Goal: Task Accomplishment & Management: Manage account settings

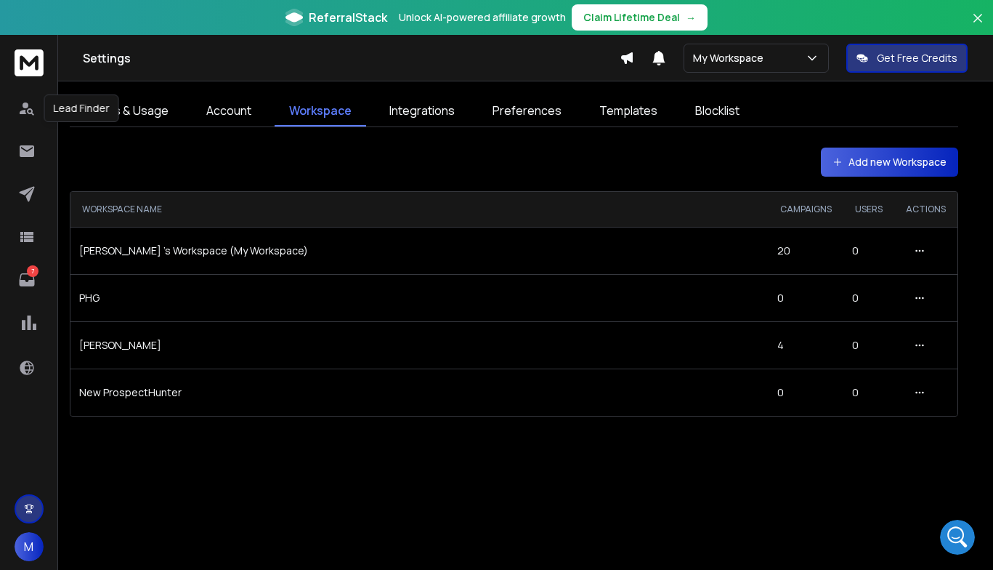
scroll to position [1178, 0]
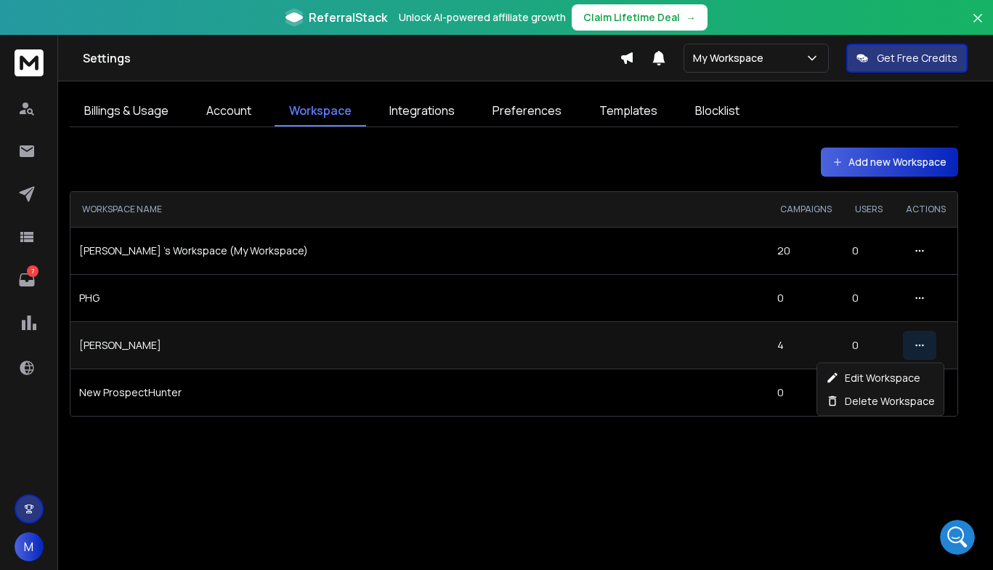
click at [921, 341] on icon "button" at bounding box center [920, 345] width 10 height 10
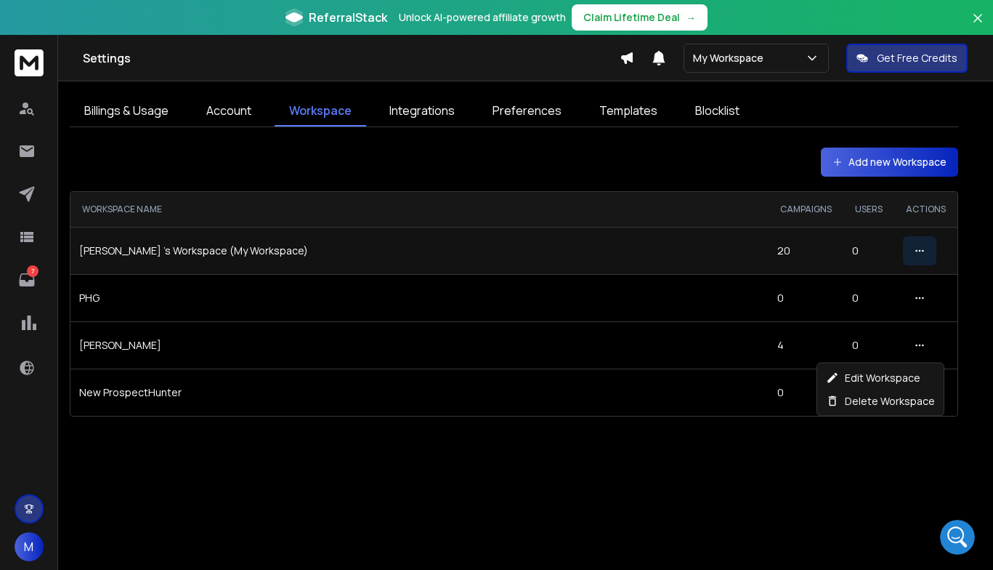
click at [918, 254] on icon "button" at bounding box center [920, 251] width 10 height 10
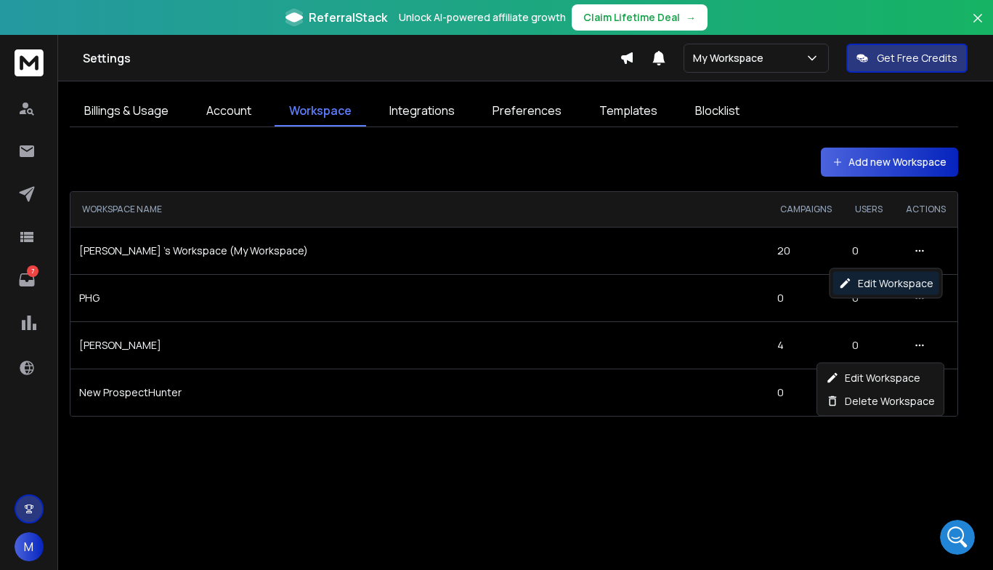
click at [870, 288] on p "Edit Workspace" at bounding box center [896, 283] width 76 height 15
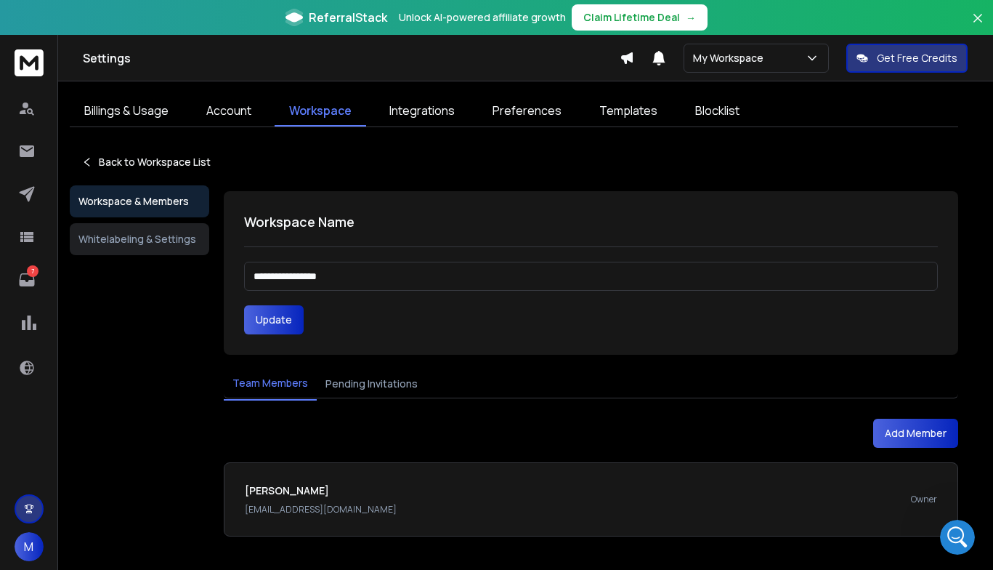
drag, startPoint x: 286, startPoint y: 278, endPoint x: 231, endPoint y: 275, distance: 55.3
click at [231, 275] on div "**********" at bounding box center [591, 272] width 735 height 163
type input "**********"
click at [267, 316] on button "Update" at bounding box center [274, 319] width 60 height 29
click at [28, 193] on icon at bounding box center [26, 194] width 15 height 15
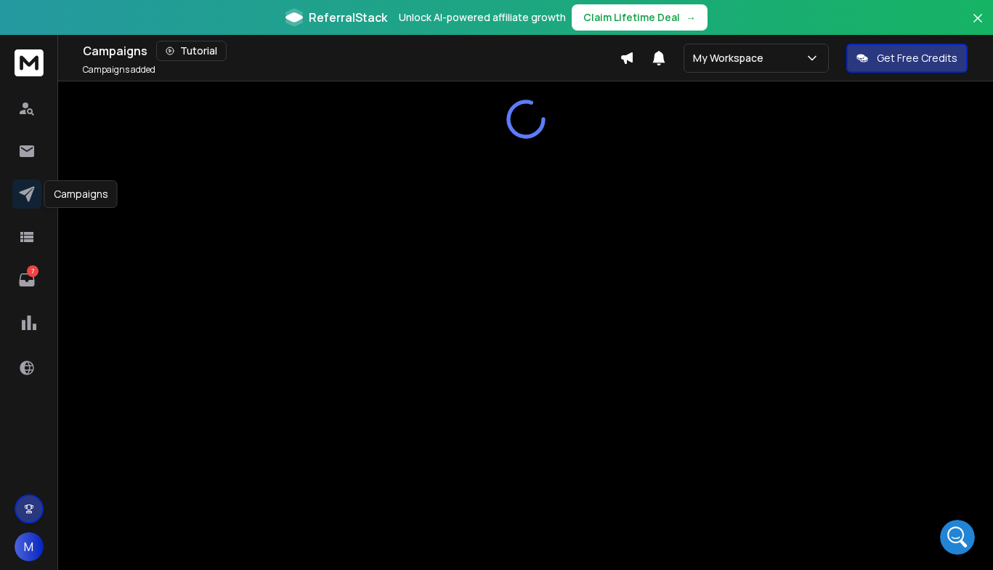
click at [26, 197] on icon at bounding box center [26, 194] width 15 height 15
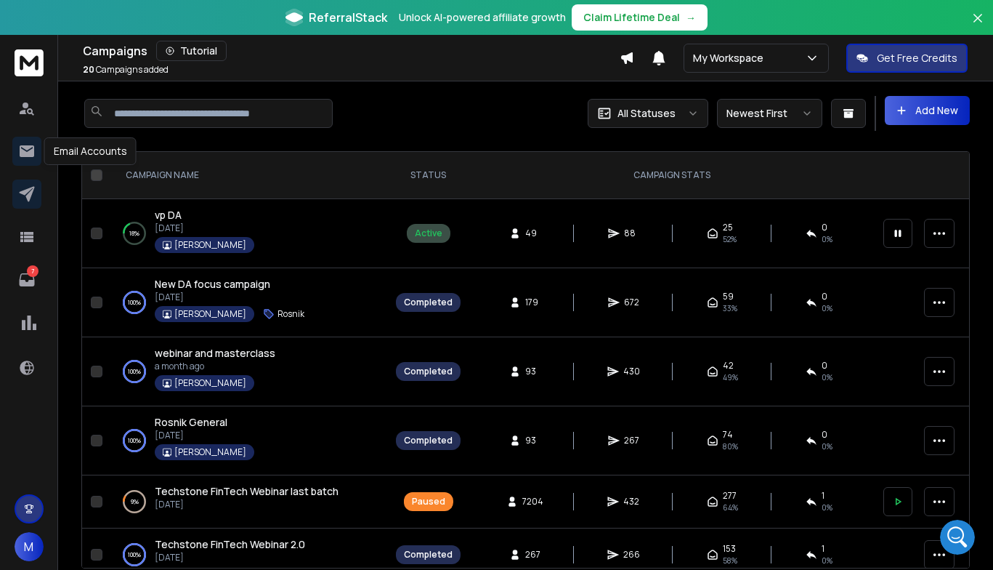
click at [30, 150] on icon at bounding box center [27, 151] width 15 height 12
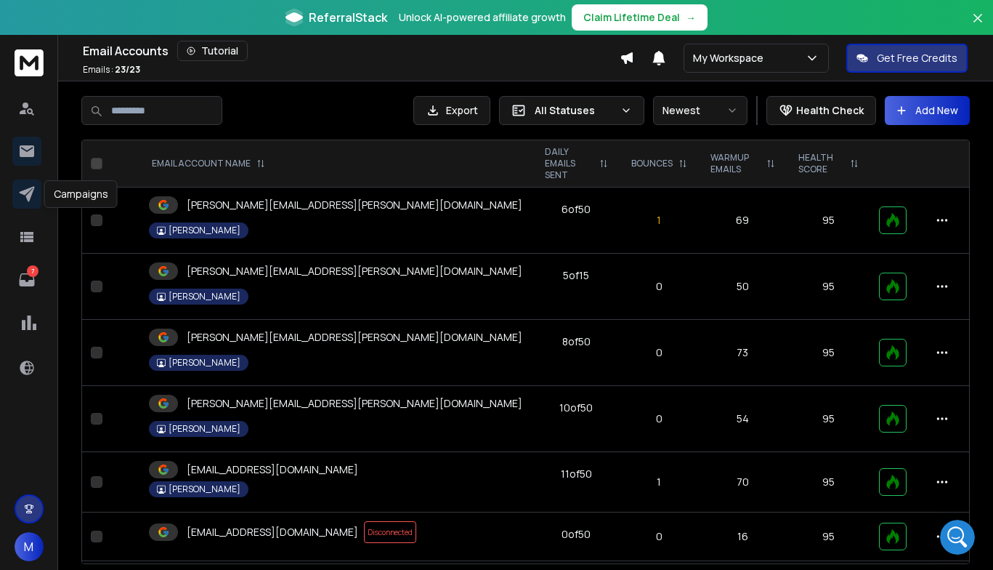
click at [31, 195] on icon at bounding box center [26, 194] width 15 height 15
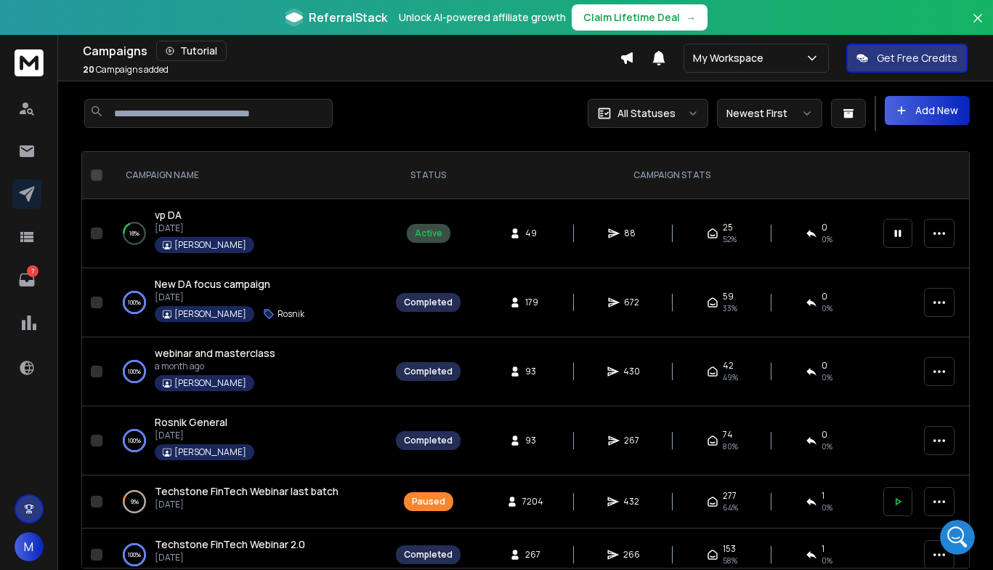
click at [937, 228] on icon "button" at bounding box center [939, 233] width 15 height 15
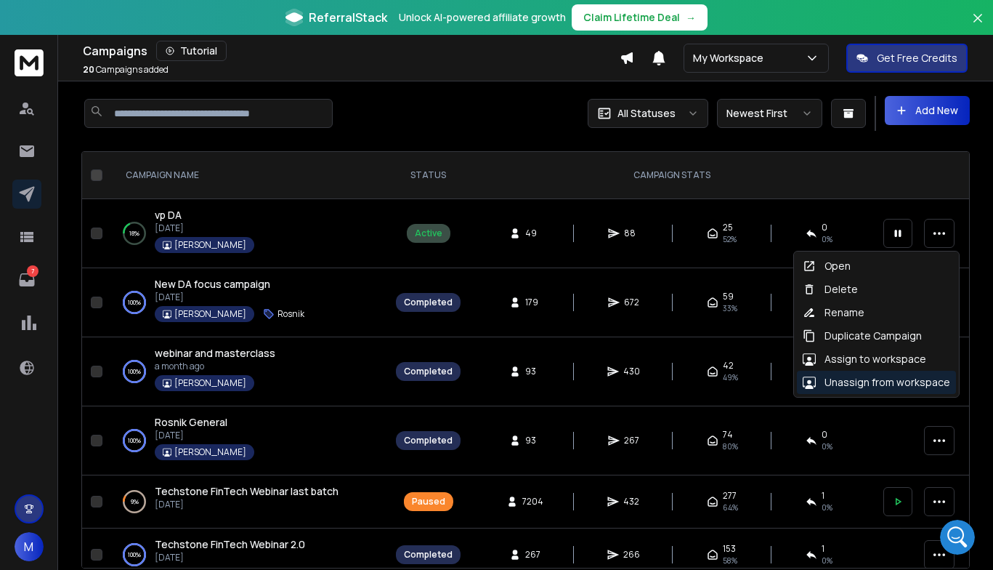
click at [861, 382] on div "Unassign from workspace" at bounding box center [876, 382] width 147 height 15
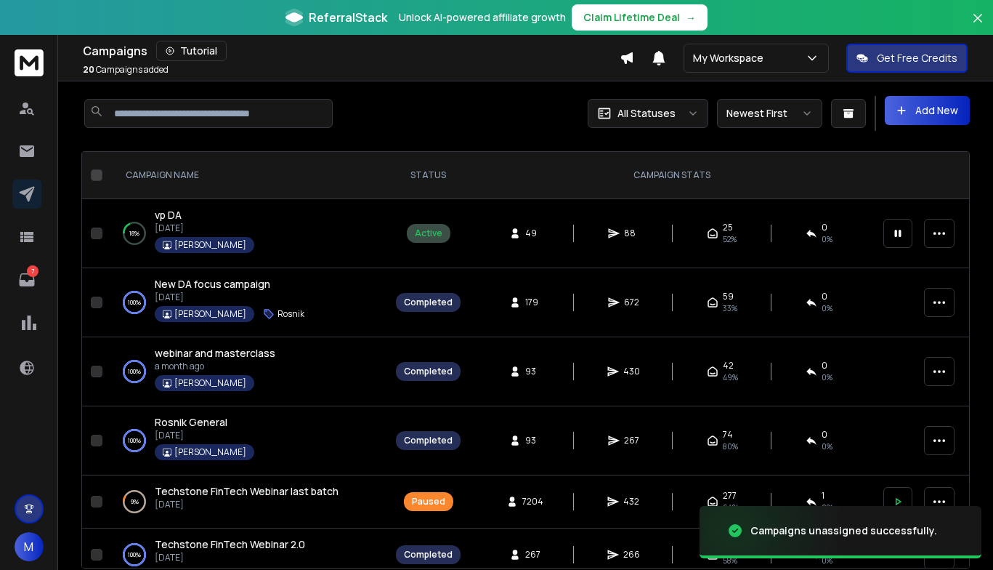
click at [942, 237] on icon "button" at bounding box center [939, 233] width 15 height 15
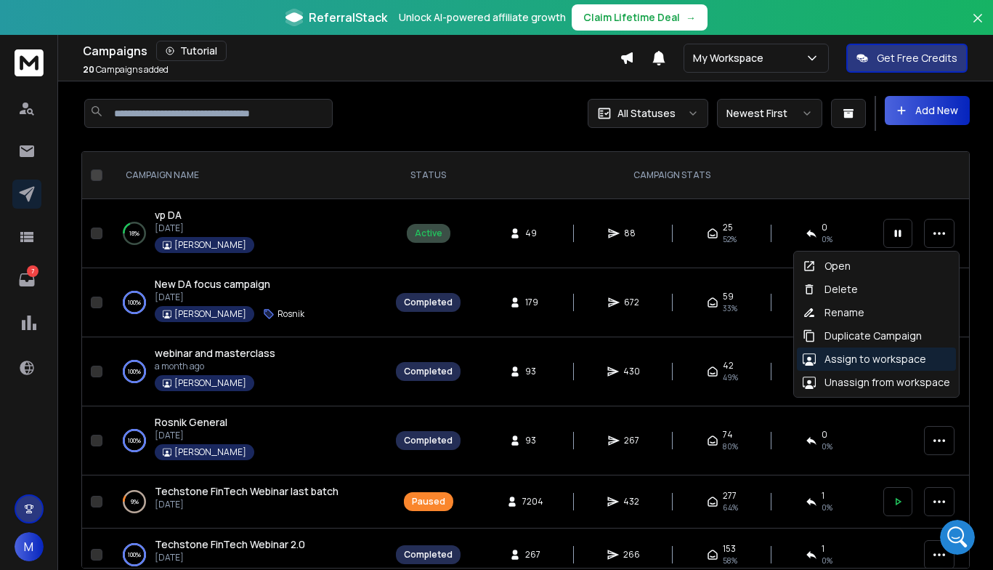
click at [865, 358] on div "Assign to workspace" at bounding box center [865, 359] width 124 height 15
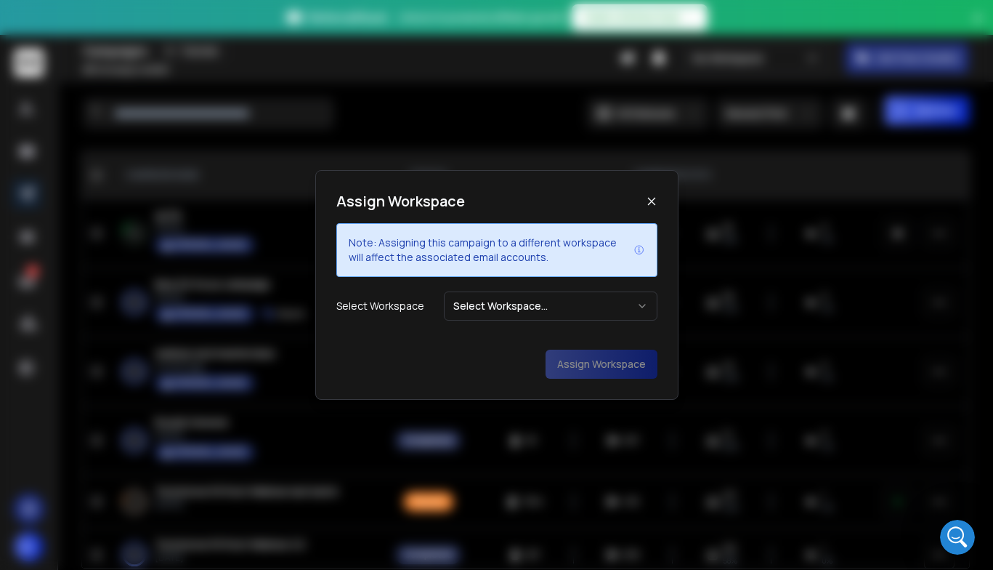
click at [636, 312] on button "Select Workspace..." at bounding box center [550, 305] width 213 height 29
click at [607, 369] on button "Assign Workspace" at bounding box center [602, 363] width 112 height 29
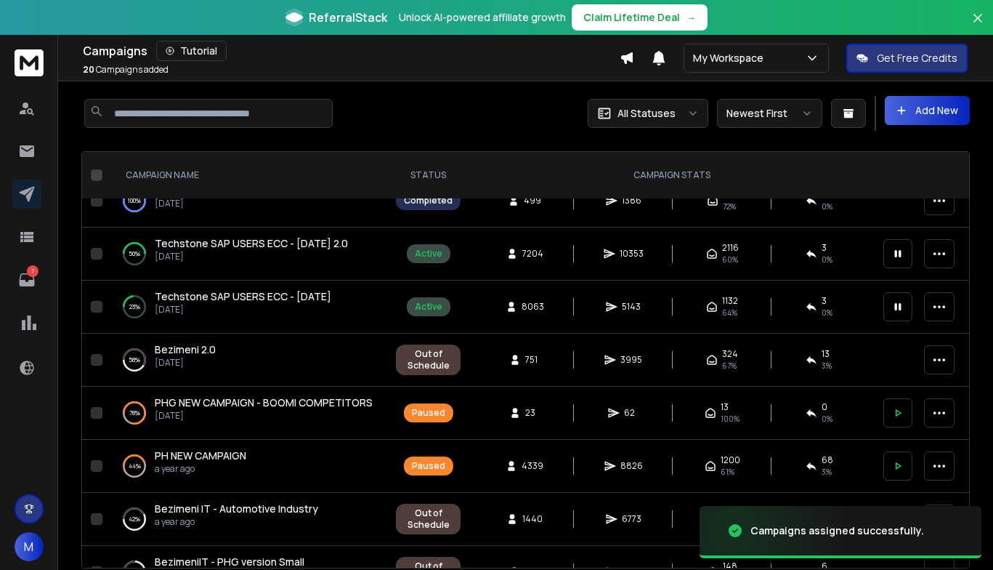
scroll to position [767, 0]
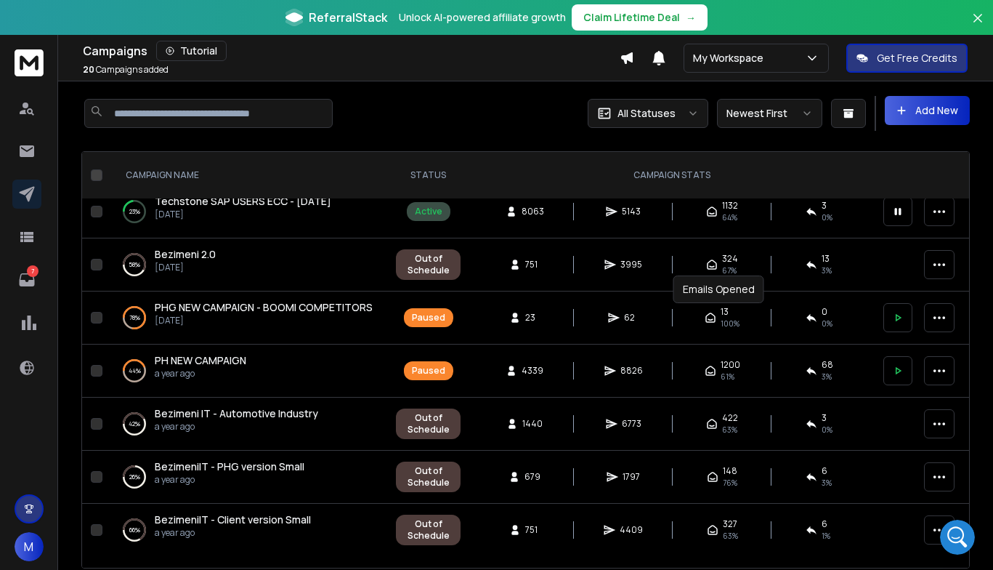
click at [721, 320] on span "100 %" at bounding box center [730, 324] width 19 height 12
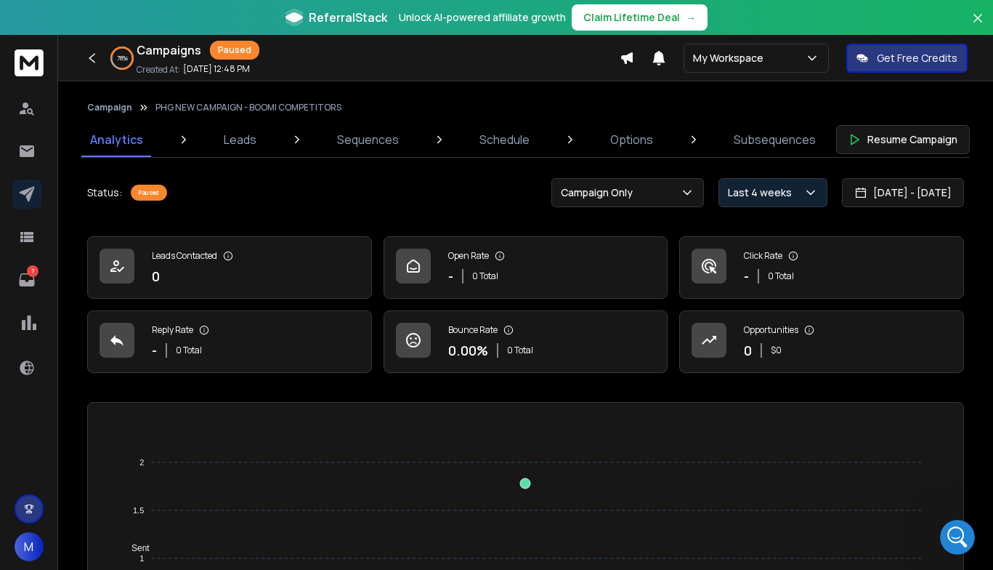
click at [748, 187] on p "Last 4 weeks" at bounding box center [763, 192] width 70 height 15
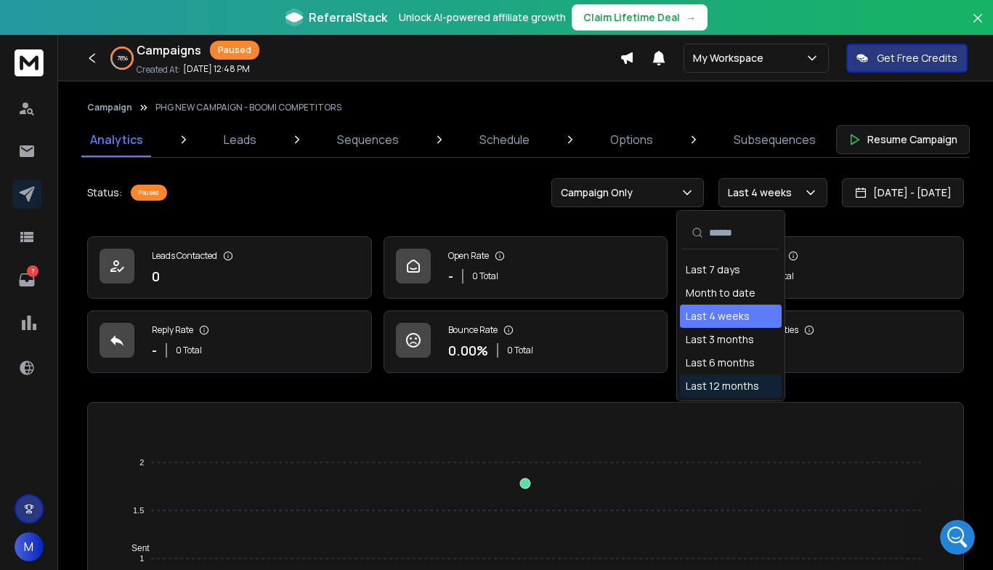
click at [724, 384] on div "Last 12 months" at bounding box center [722, 386] width 73 height 15
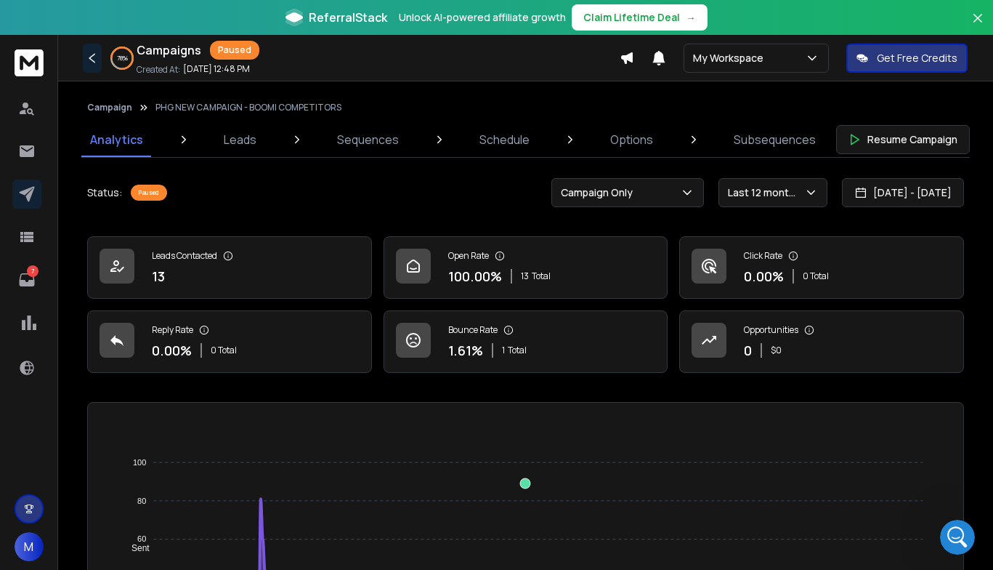
click at [90, 60] on icon at bounding box center [92, 58] width 13 height 13
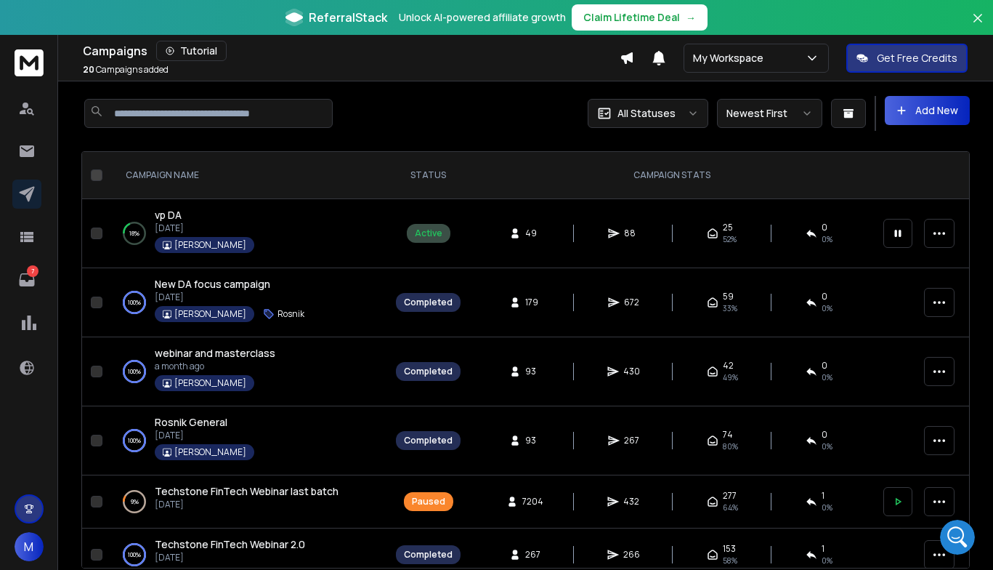
scroll to position [767, 0]
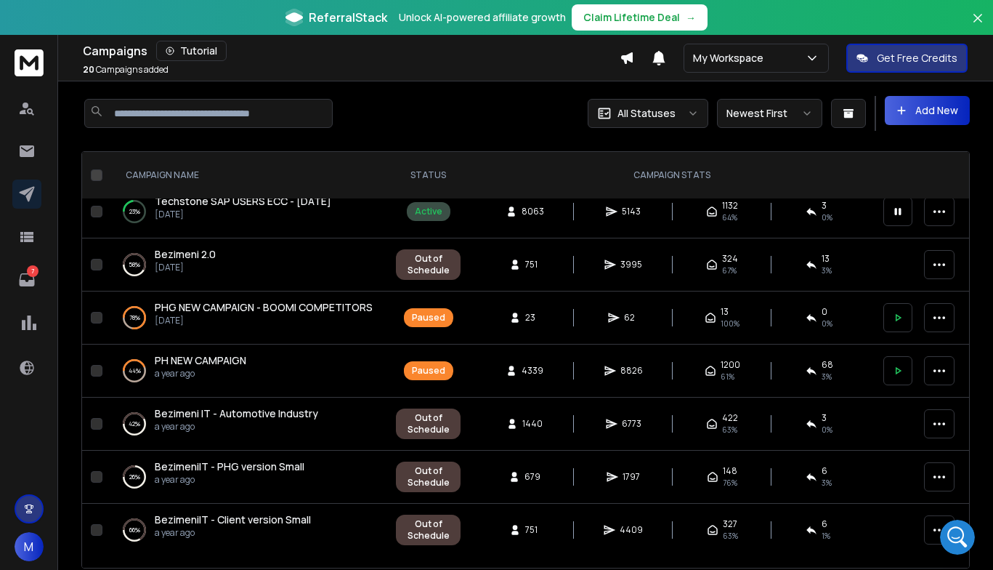
click at [256, 370] on div "44 % PH NEW CAMPAIGN a year ago" at bounding box center [248, 370] width 250 height 35
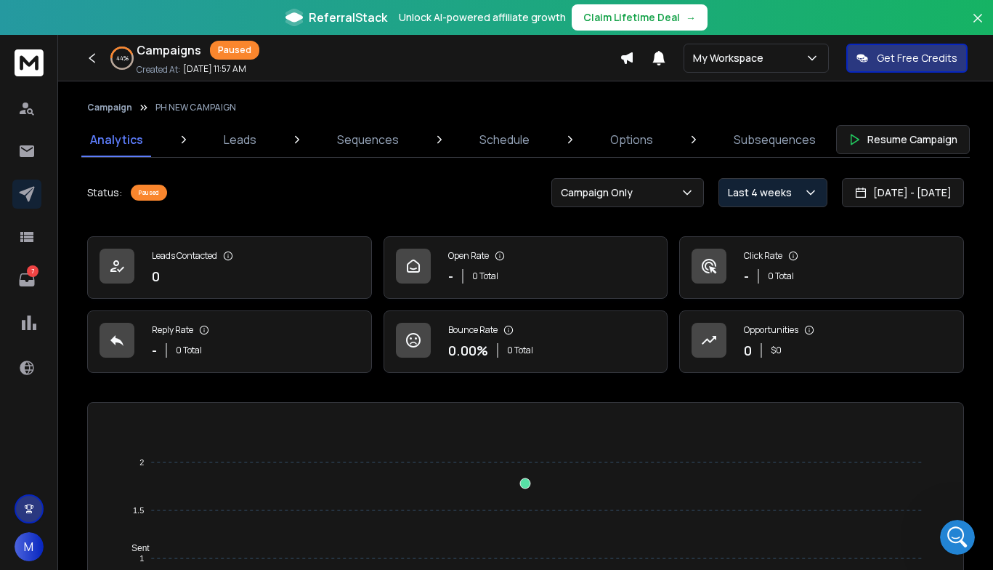
click at [728, 190] on p "Last 4 weeks" at bounding box center [763, 192] width 70 height 15
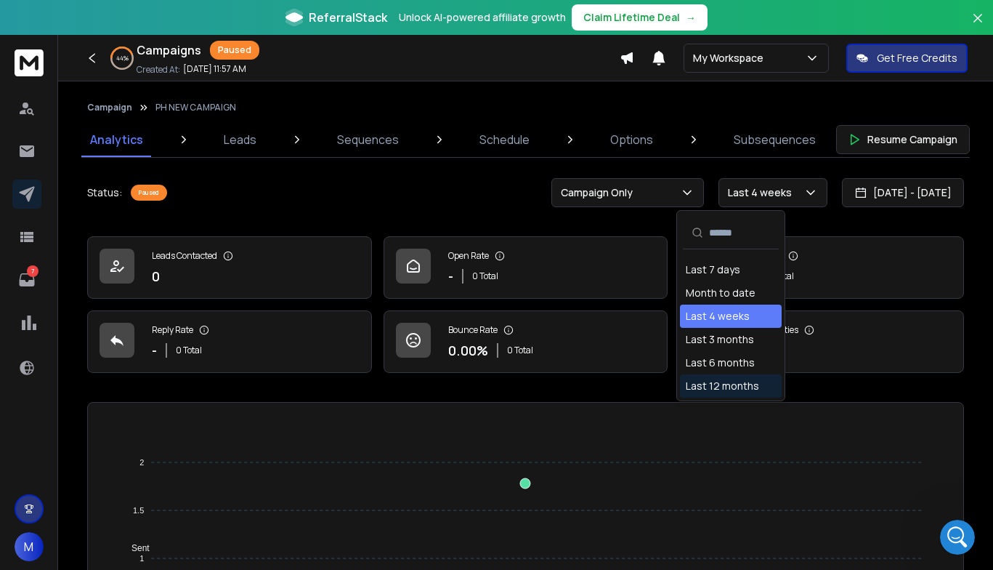
click at [721, 392] on div "Last 12 months" at bounding box center [722, 386] width 73 height 15
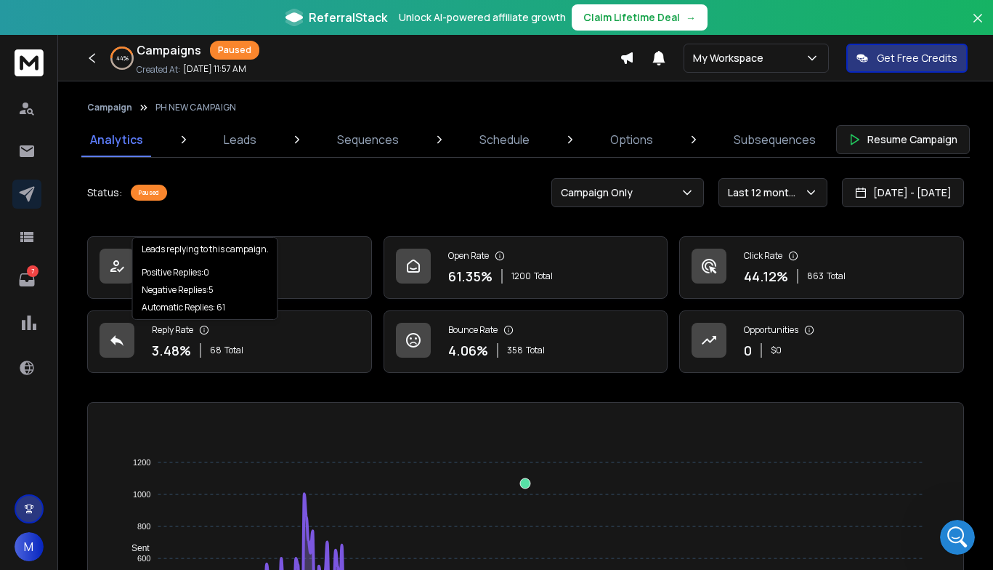
click at [208, 326] on icon at bounding box center [204, 329] width 9 height 9
click at [177, 352] on p "3.48 %" at bounding box center [171, 350] width 39 height 20
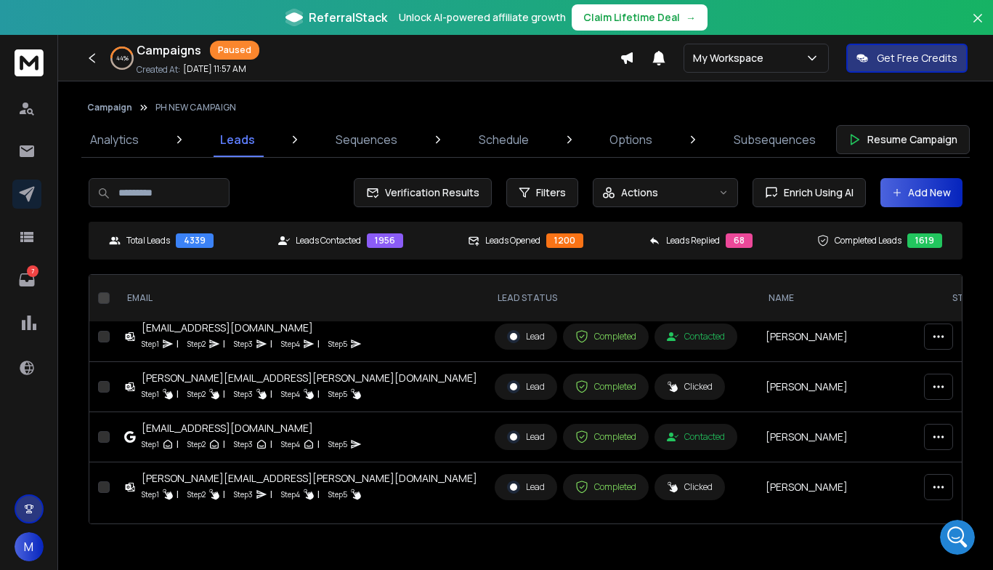
scroll to position [3479, 0]
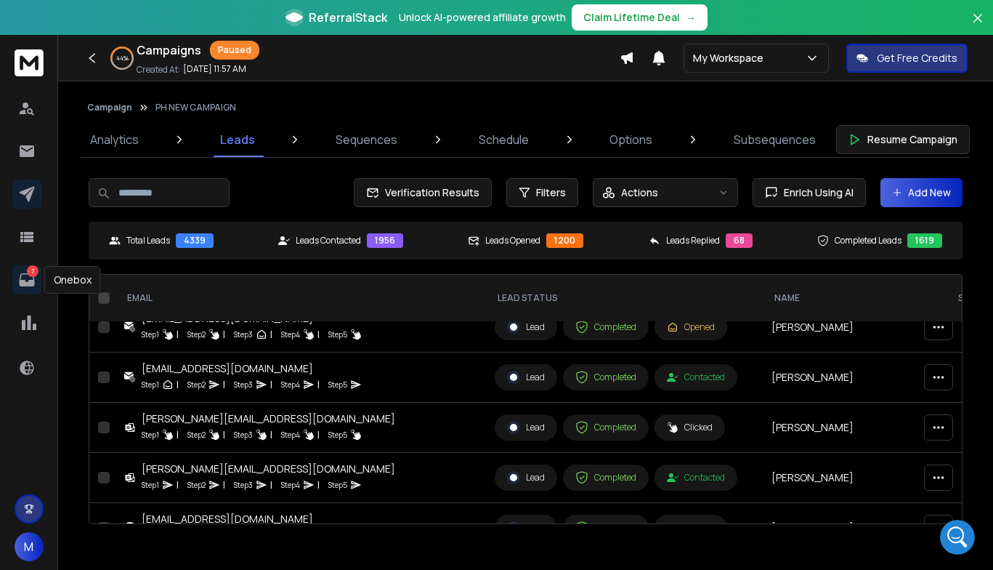
click at [25, 286] on icon at bounding box center [26, 279] width 15 height 13
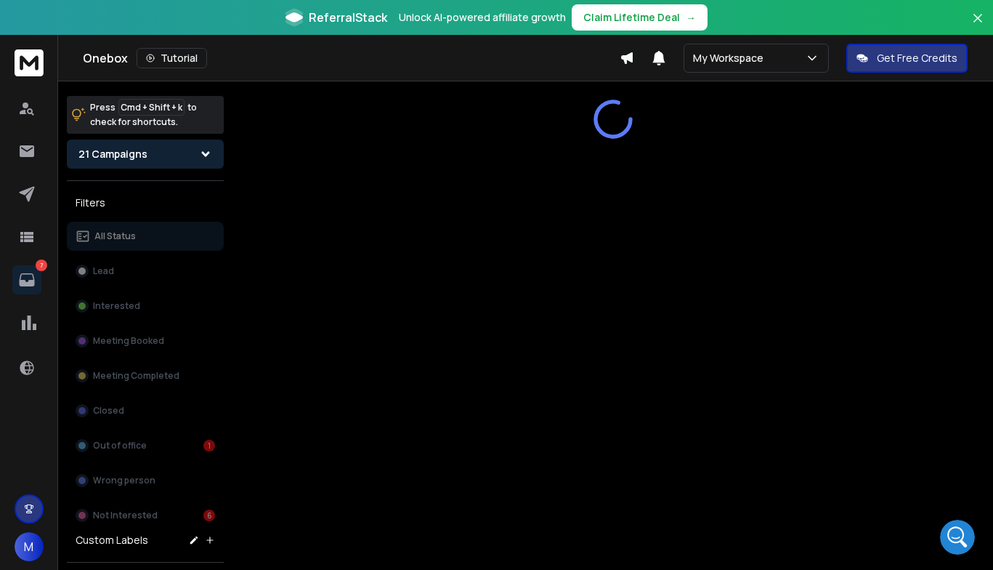
click at [152, 167] on button "21 Campaigns" at bounding box center [145, 153] width 157 height 29
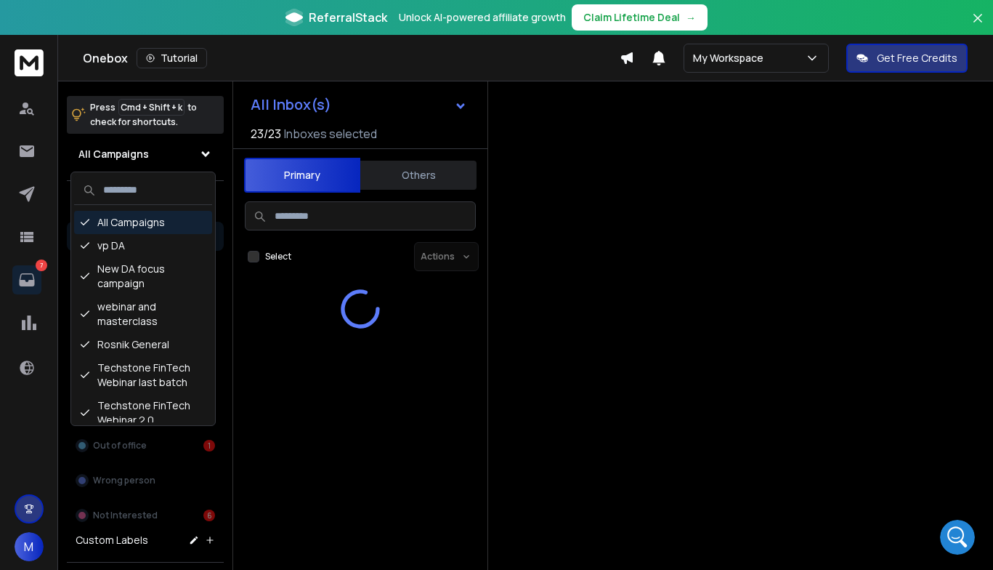
click at [145, 218] on div "All Campaigns" at bounding box center [143, 222] width 138 height 23
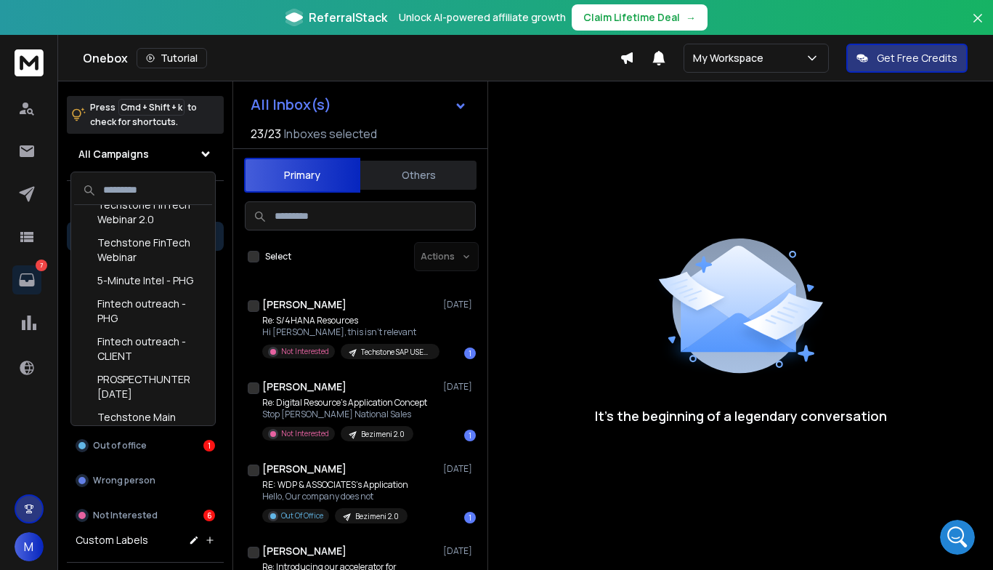
scroll to position [495, 0]
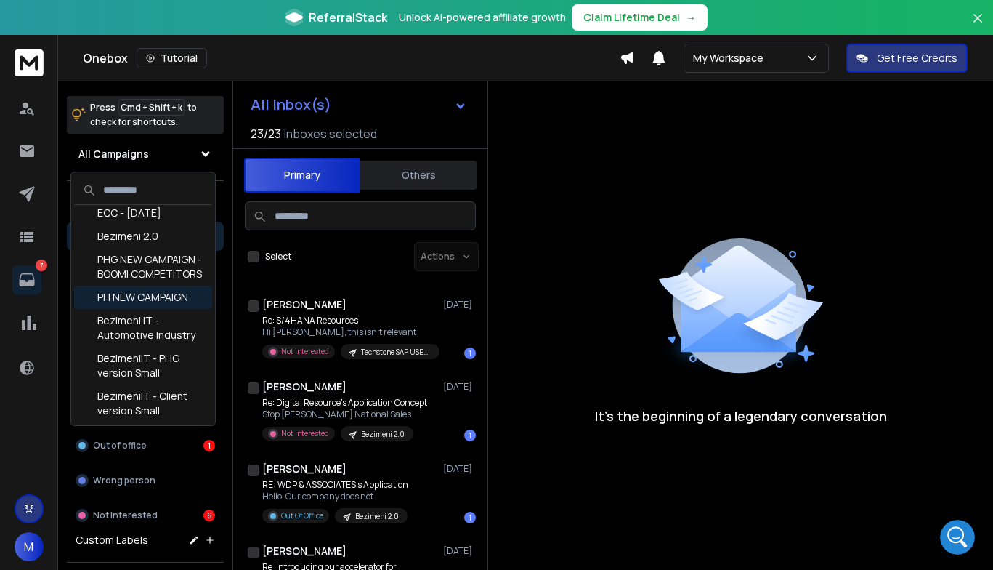
click at [157, 301] on div "PH NEW CAMPAIGN" at bounding box center [143, 297] width 138 height 23
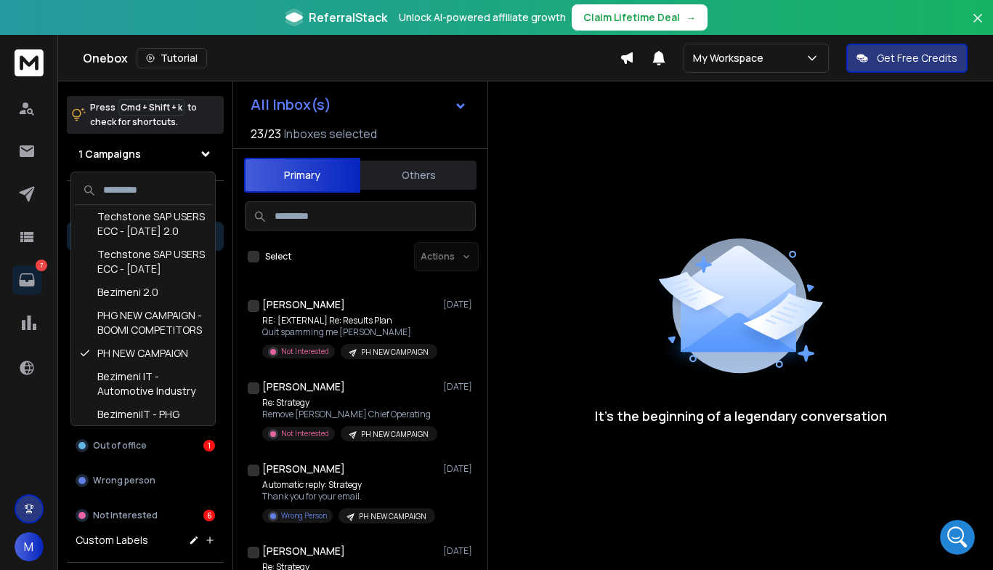
scroll to position [0, 0]
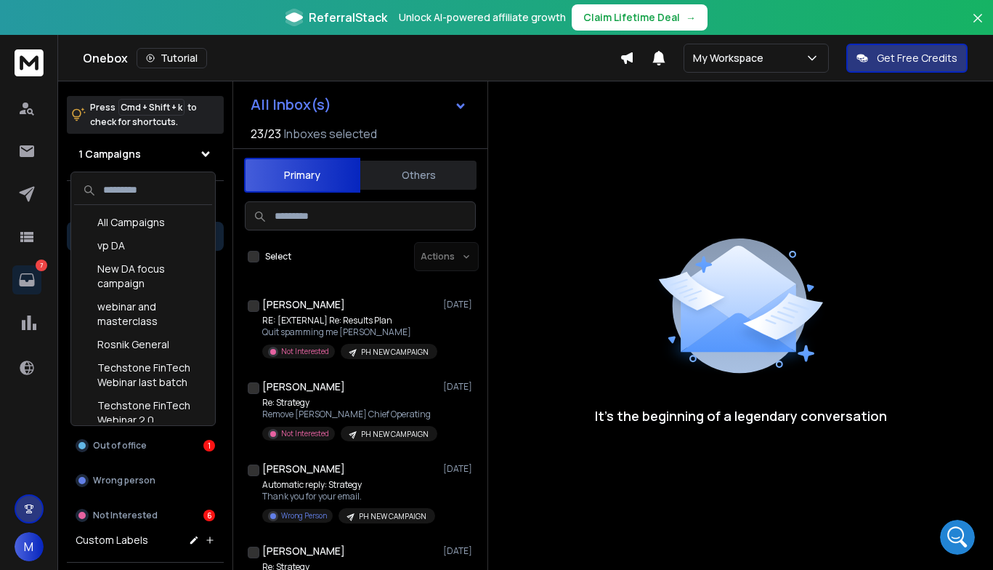
click at [447, 259] on div "Actions" at bounding box center [446, 256] width 65 height 29
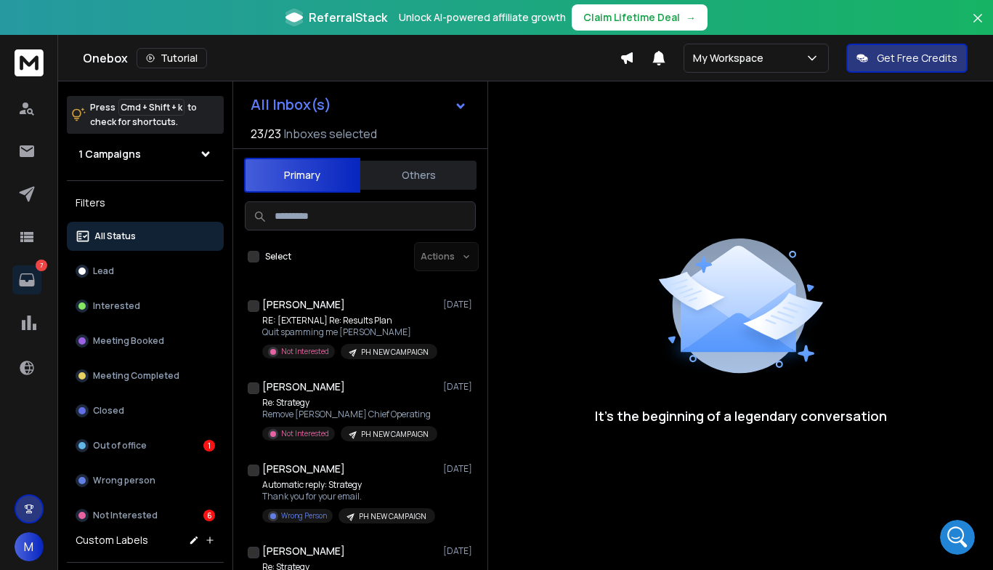
click at [465, 255] on div "Actions" at bounding box center [446, 256] width 65 height 29
click at [450, 255] on div "Actions" at bounding box center [446, 256] width 65 height 29
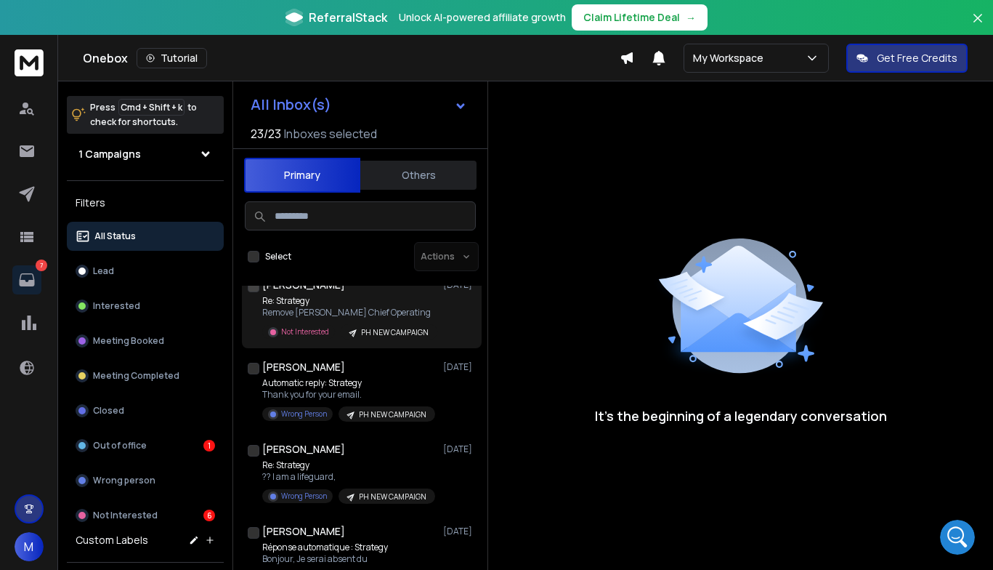
scroll to position [105, 0]
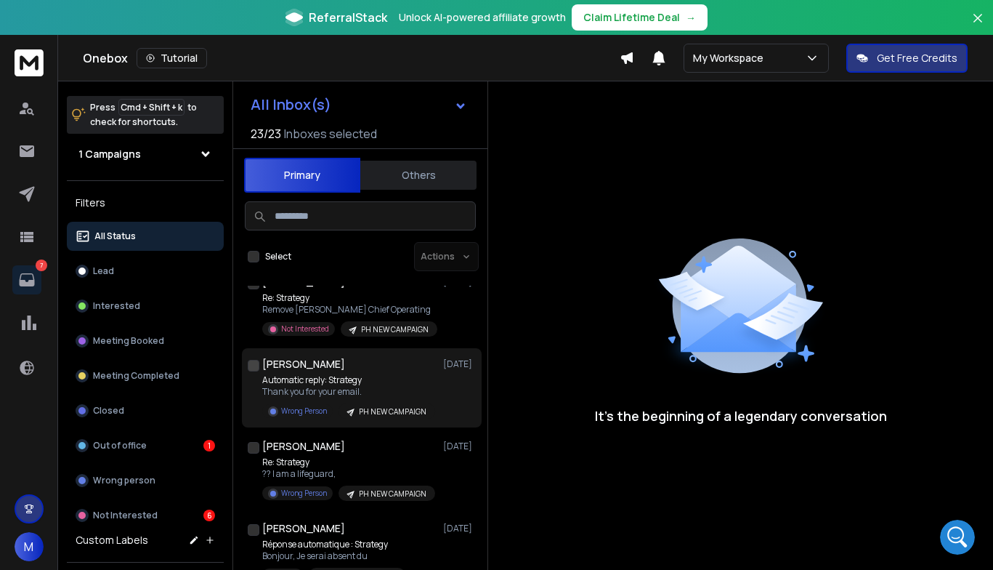
click at [368, 383] on p "Automatic reply: Strategy" at bounding box center [348, 380] width 173 height 12
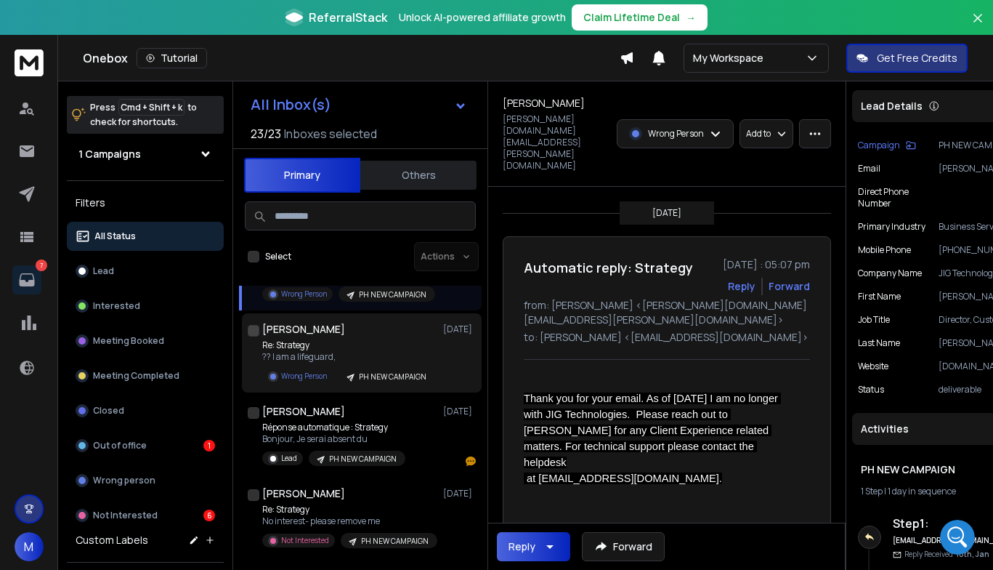
scroll to position [225, 0]
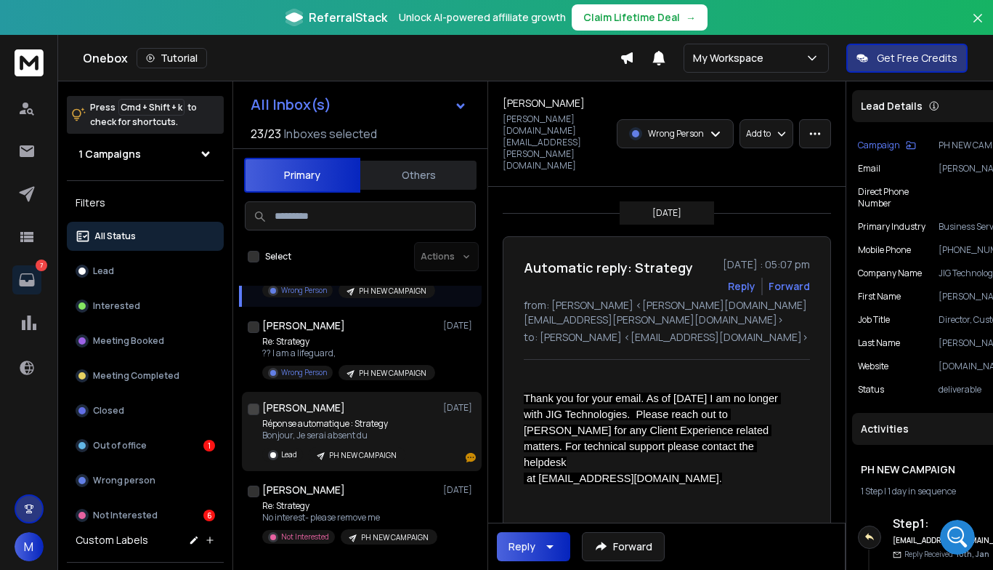
click at [395, 429] on p "Réponse automatique : Strategy" at bounding box center [333, 424] width 143 height 12
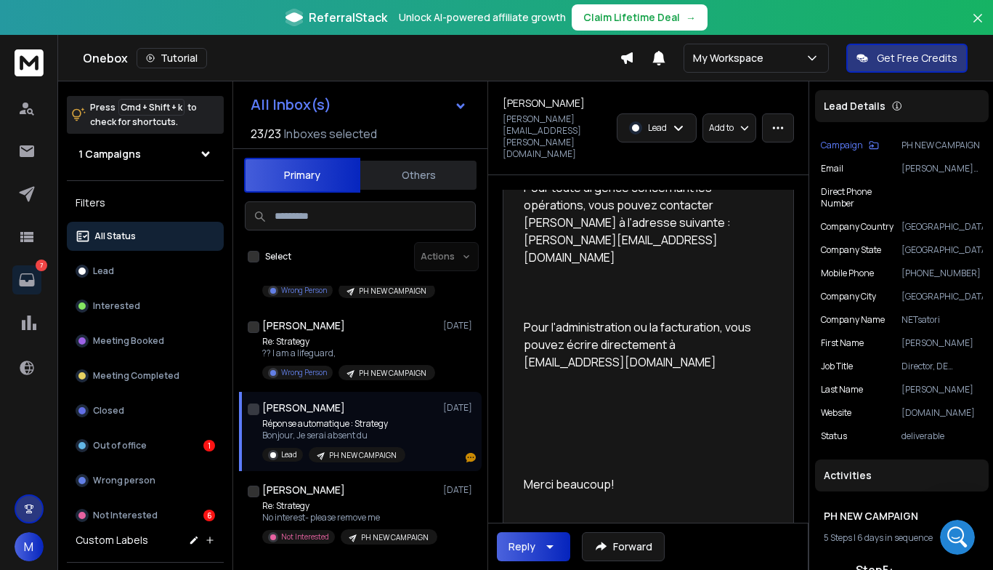
scroll to position [488, 0]
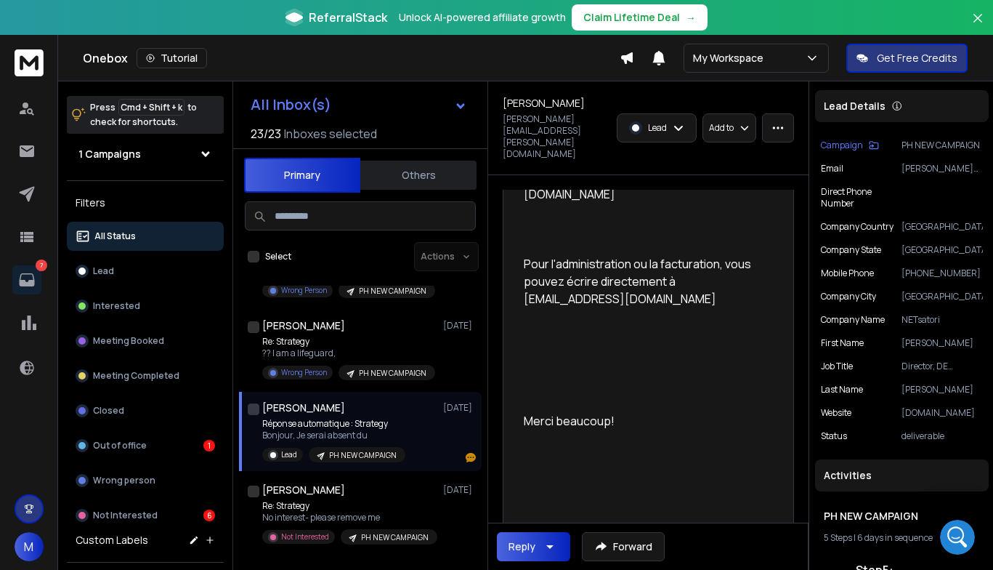
click at [387, 423] on p "Réponse automatique : Strategy" at bounding box center [333, 424] width 143 height 12
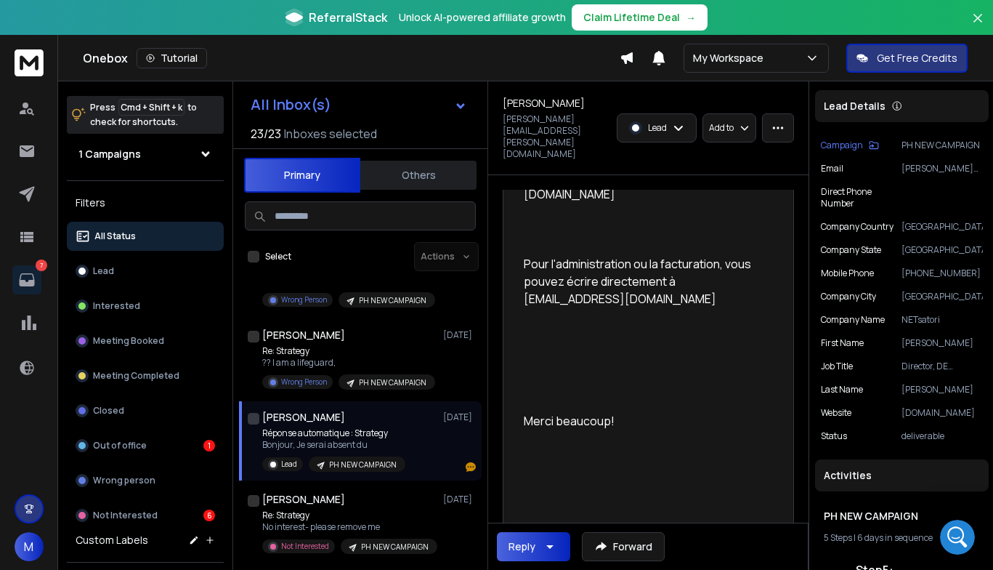
scroll to position [225, 0]
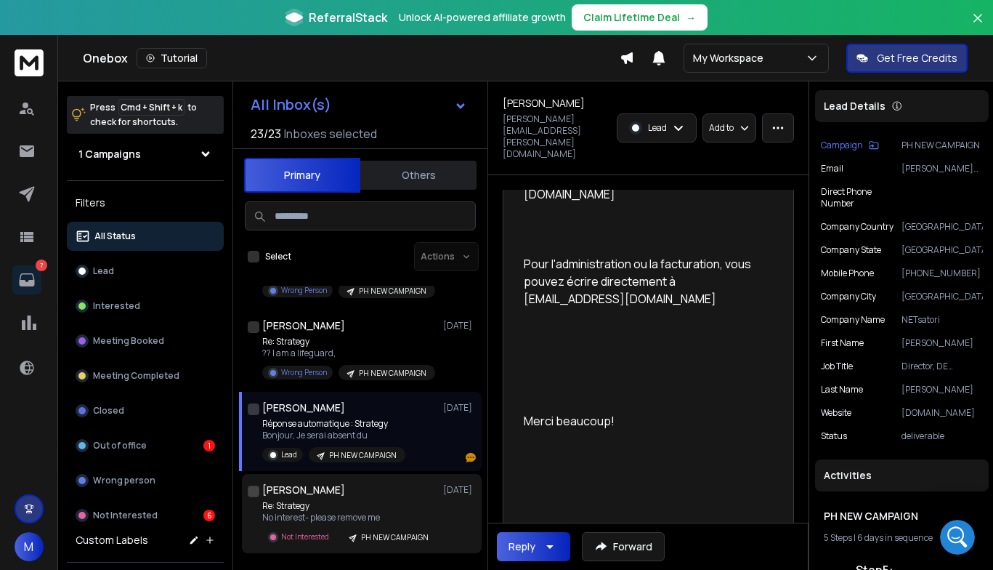
click at [380, 502] on p "Re: Strategy" at bounding box center [349, 506] width 174 height 12
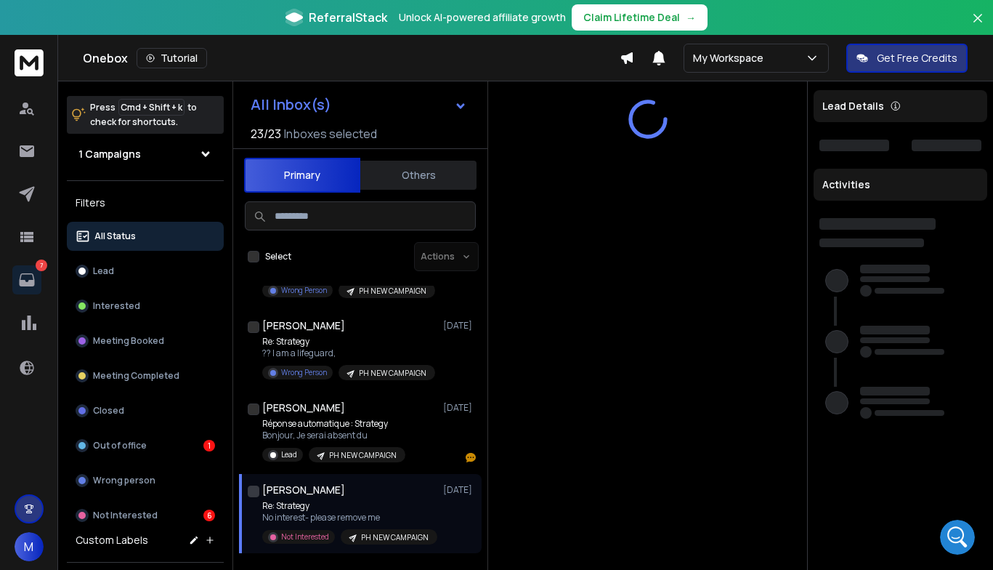
scroll to position [0, 0]
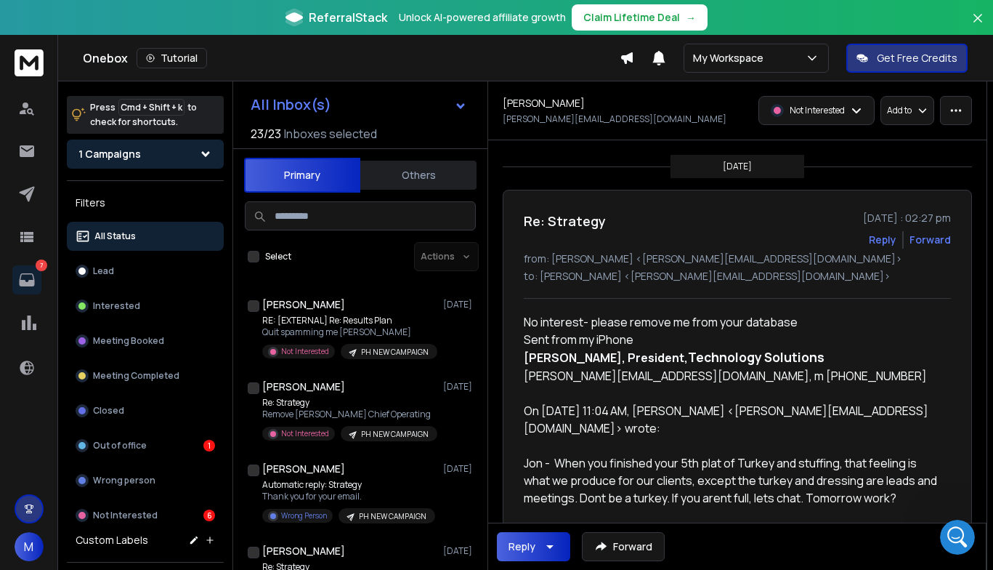
click at [146, 154] on button "1 Campaigns" at bounding box center [145, 153] width 157 height 29
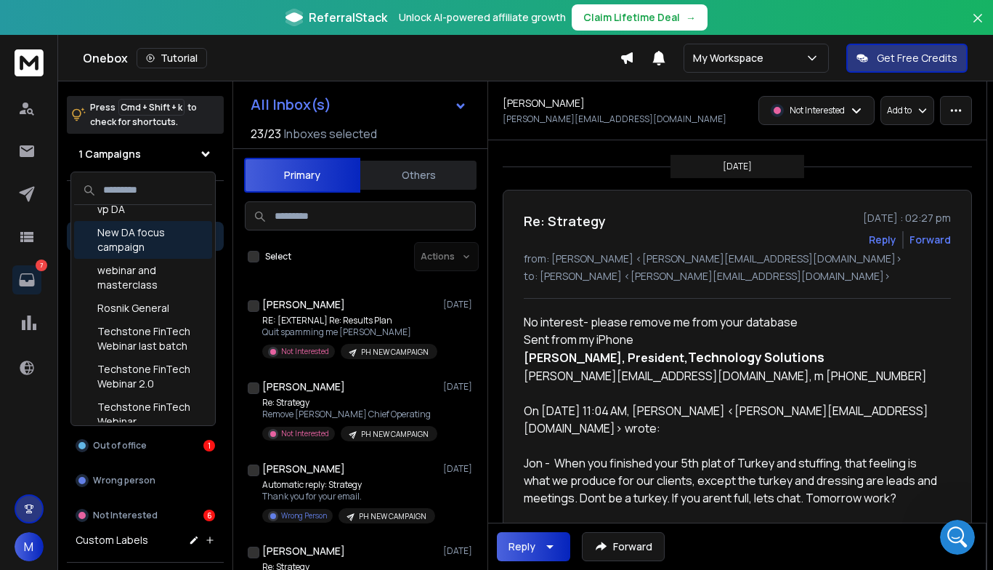
scroll to position [495, 0]
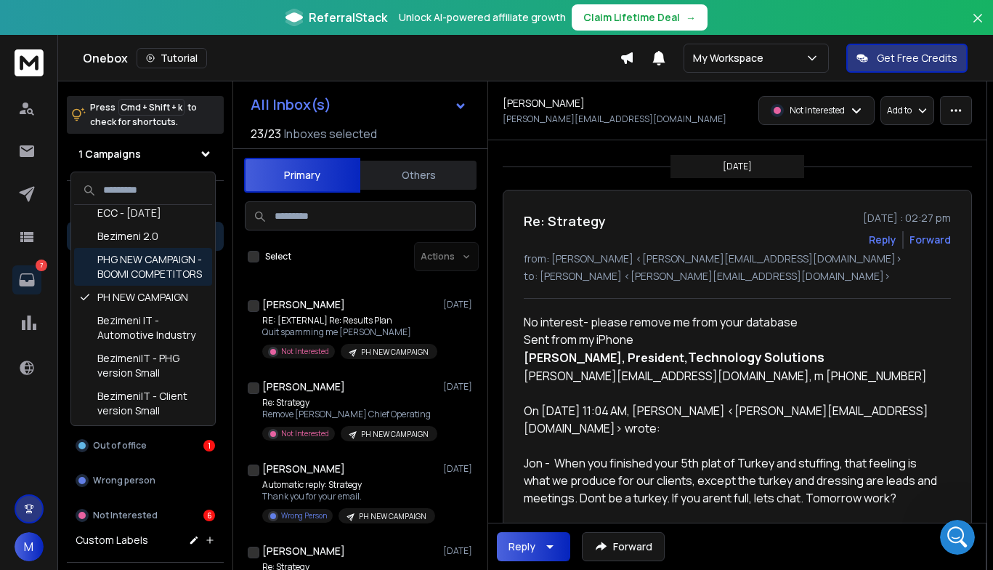
click at [156, 259] on div "PHG NEW CAMPAIGN - BOOMI COMPETITORS" at bounding box center [143, 267] width 138 height 38
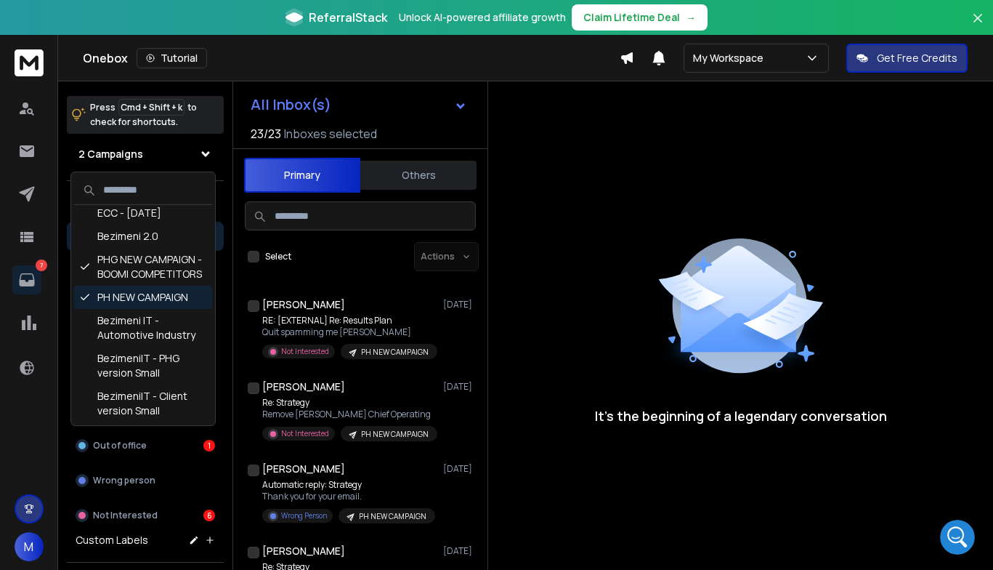
click at [134, 299] on div "PH NEW CAMPAIGN" at bounding box center [143, 297] width 138 height 23
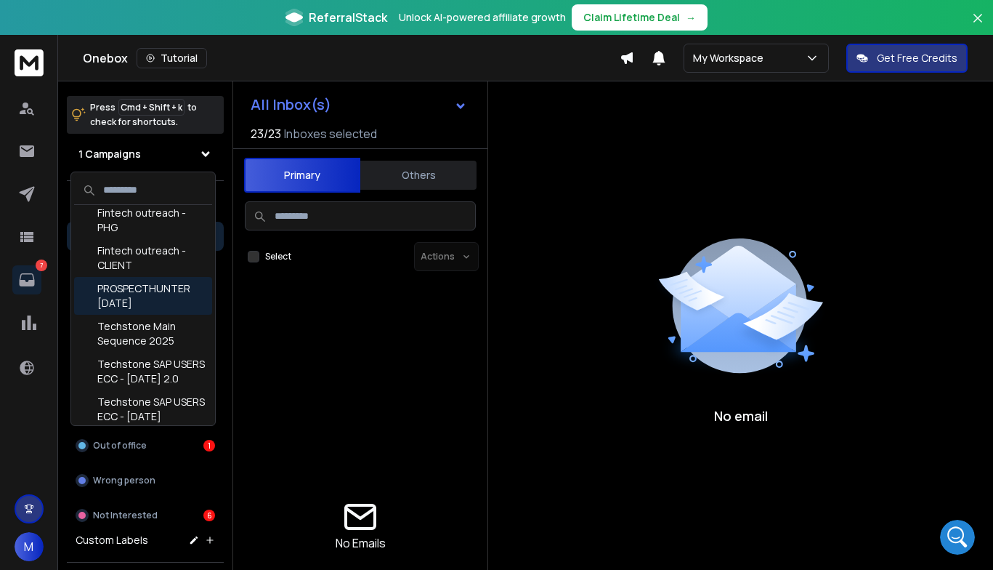
scroll to position [285, 0]
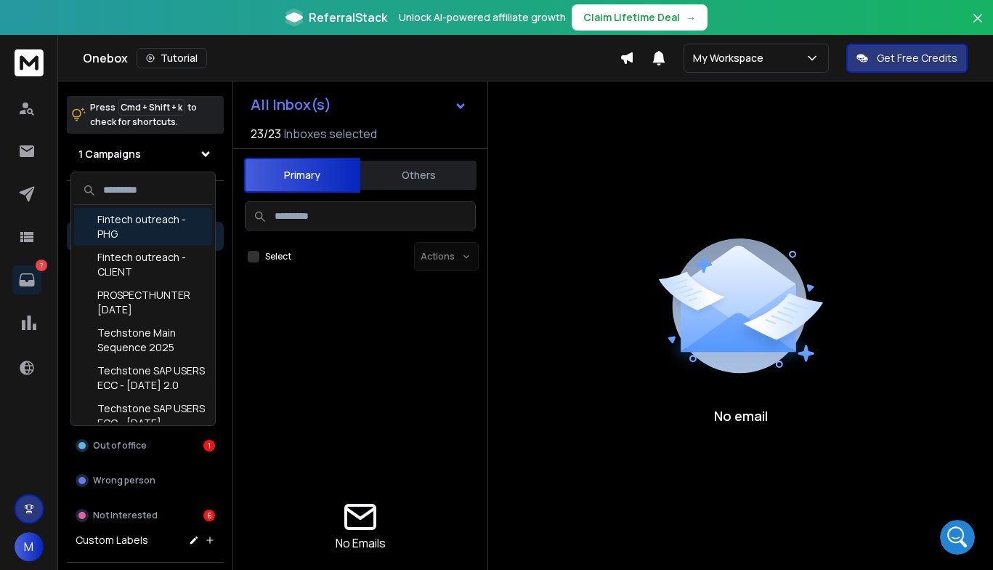
click at [150, 223] on div "Fintech outreach - PHG" at bounding box center [143, 227] width 138 height 38
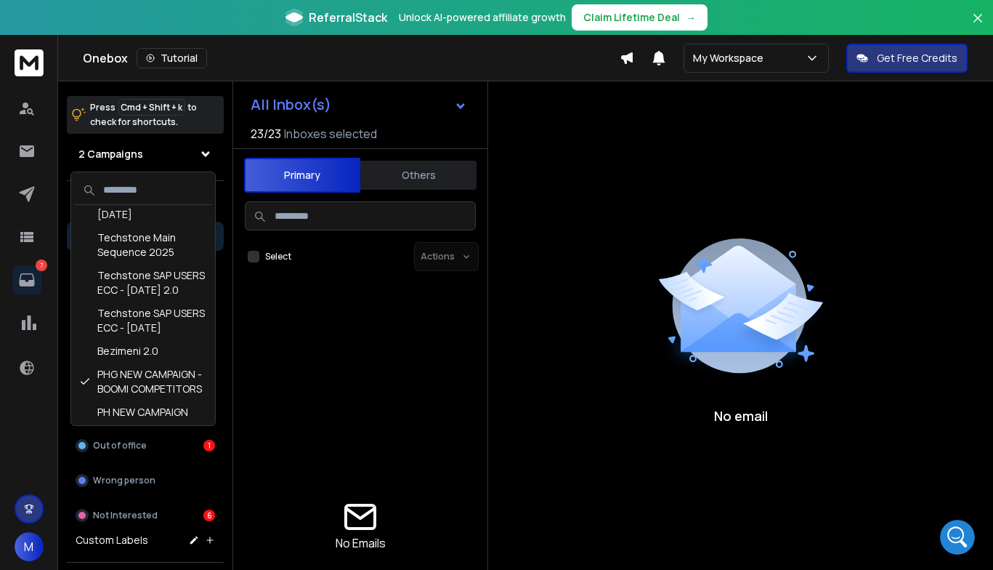
scroll to position [447, 0]
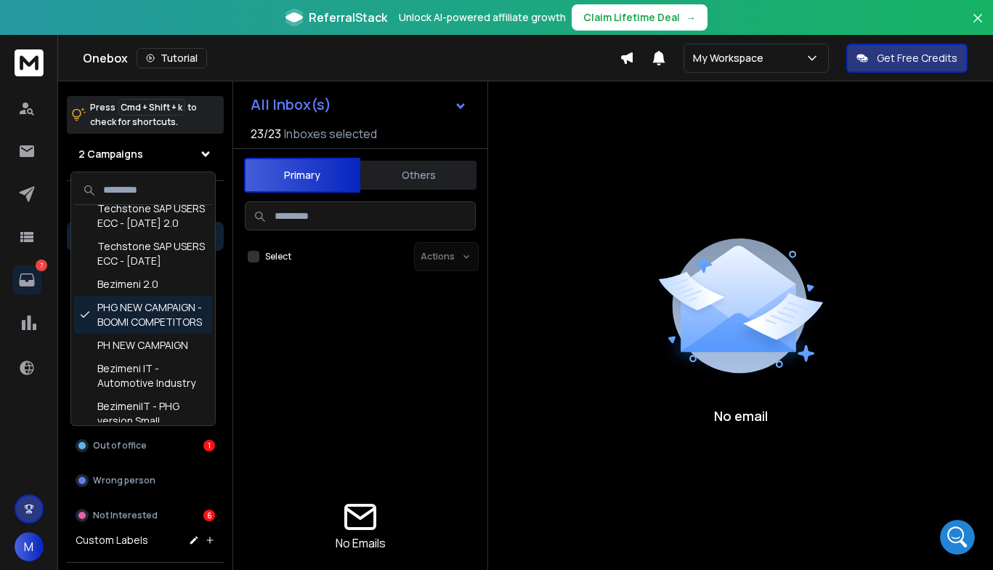
click at [143, 311] on div "PHG NEW CAMPAIGN - BOOMI COMPETITORS" at bounding box center [143, 315] width 138 height 38
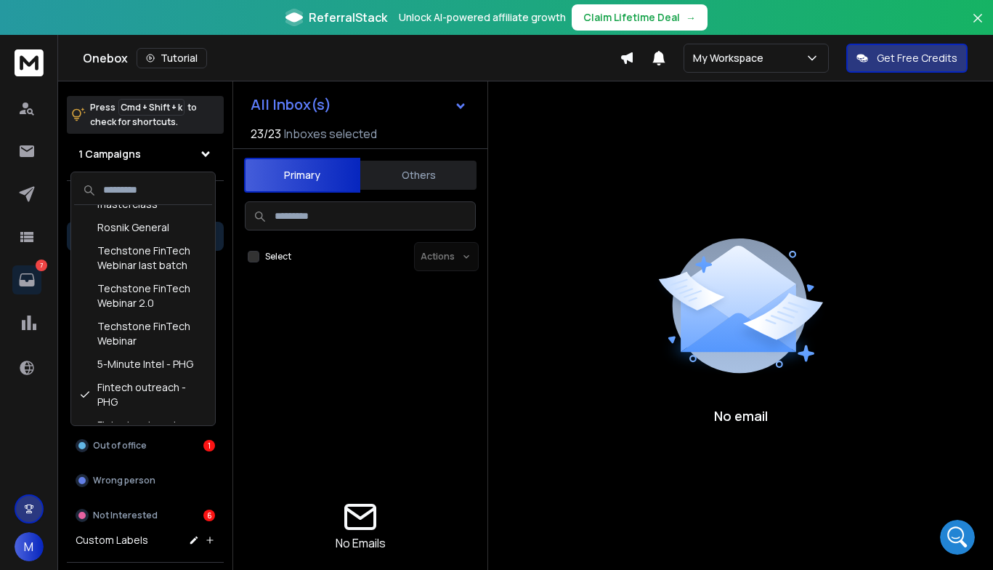
scroll to position [230, 0]
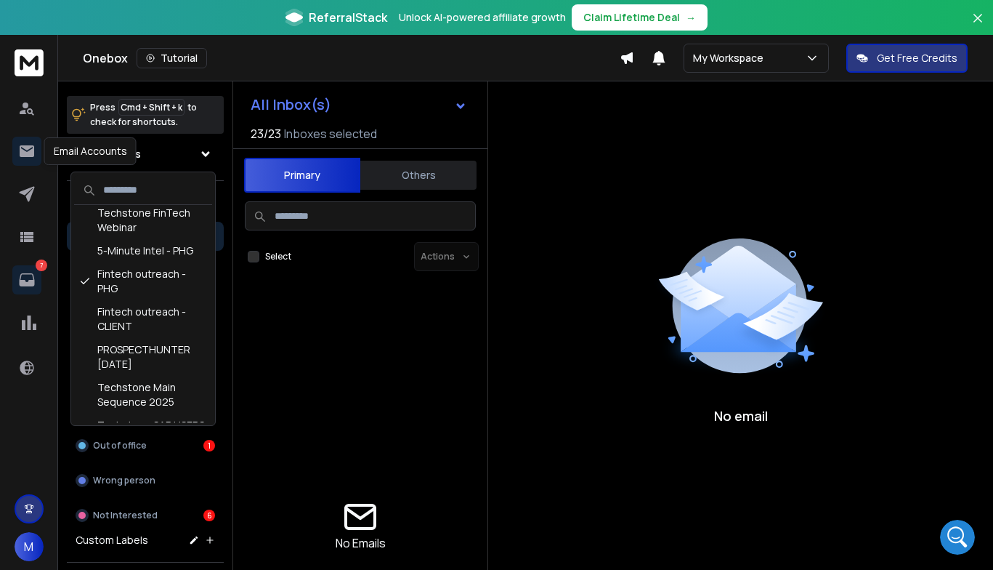
click at [23, 162] on link at bounding box center [26, 151] width 29 height 29
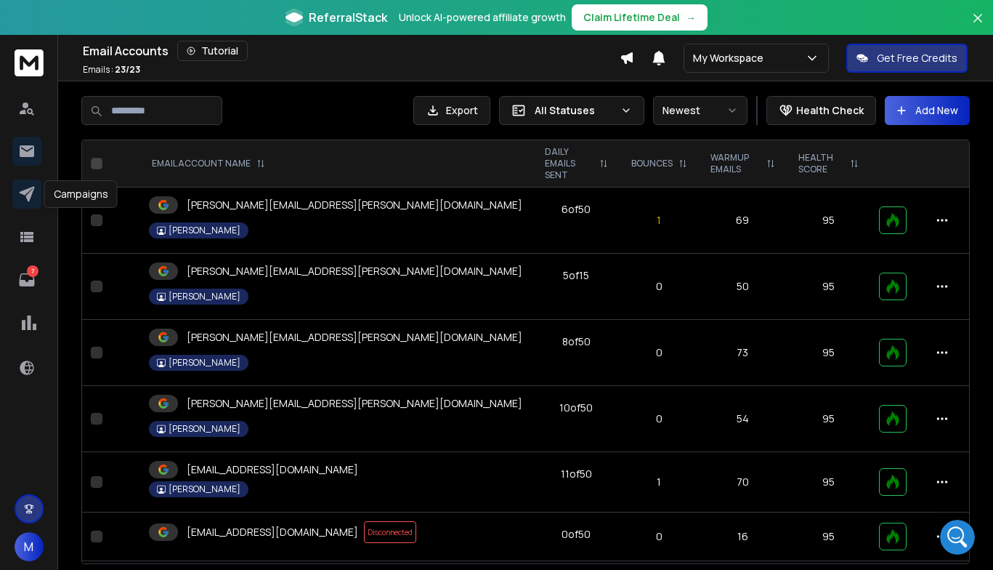
click at [30, 189] on icon at bounding box center [26, 194] width 15 height 15
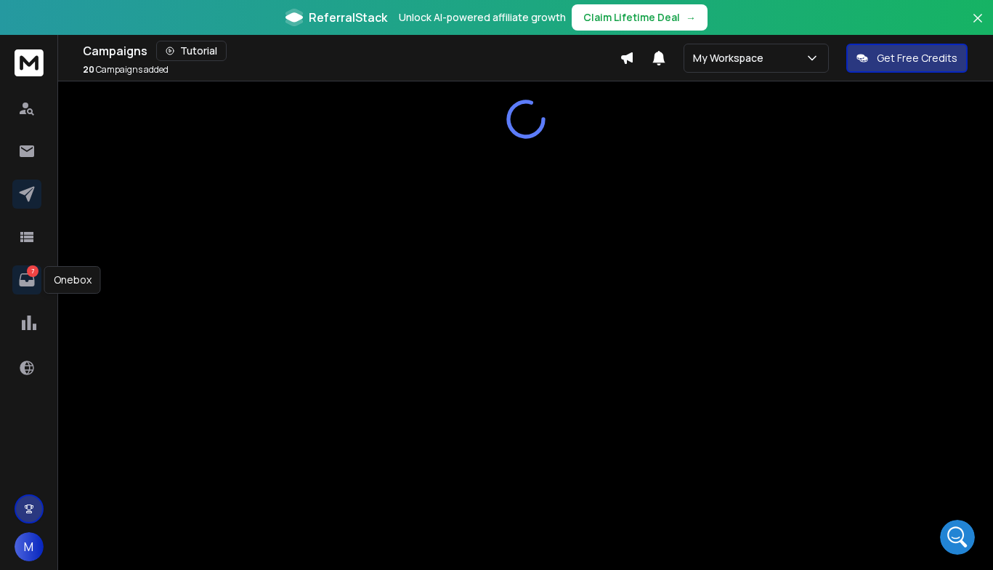
click at [31, 287] on icon at bounding box center [26, 279] width 17 height 17
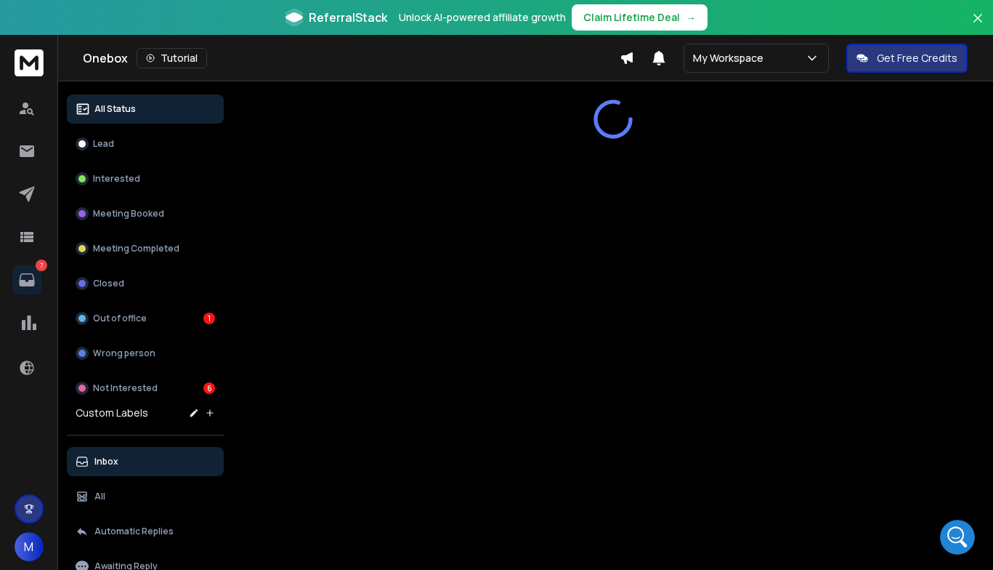
scroll to position [179, 0]
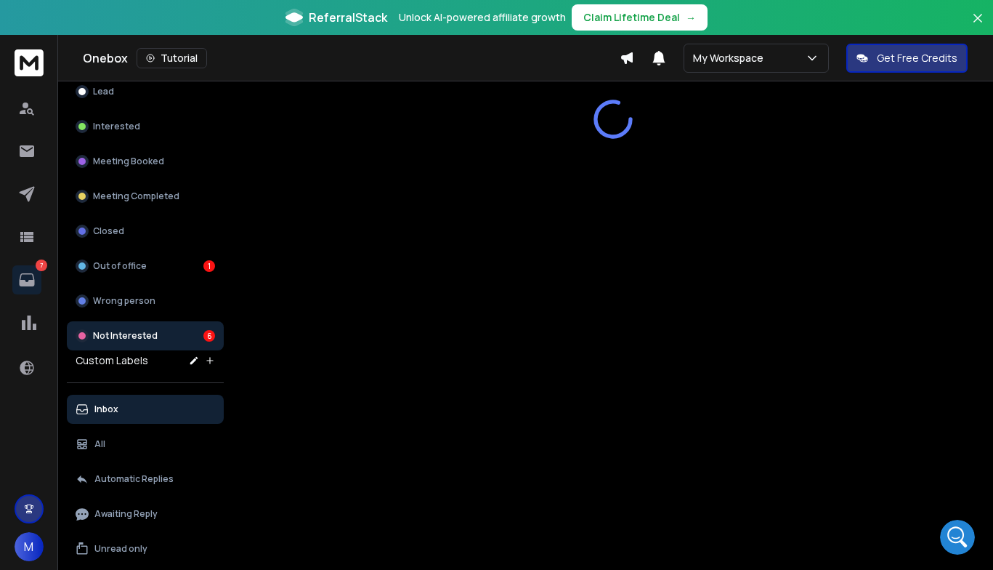
click at [144, 344] on button "Not Interested 6" at bounding box center [145, 335] width 157 height 29
click at [146, 268] on button "Out of office 1" at bounding box center [145, 265] width 157 height 29
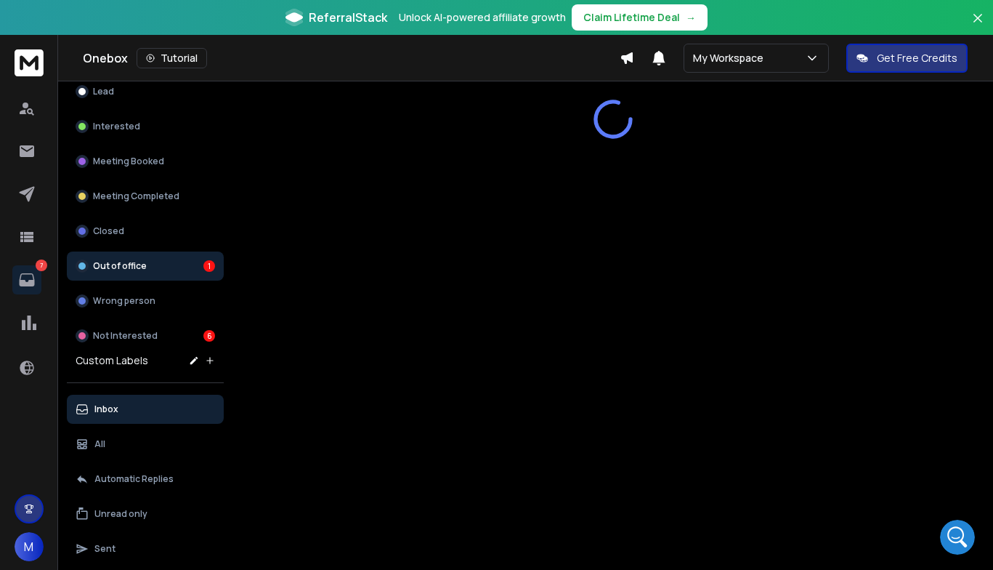
scroll to position [266, 0]
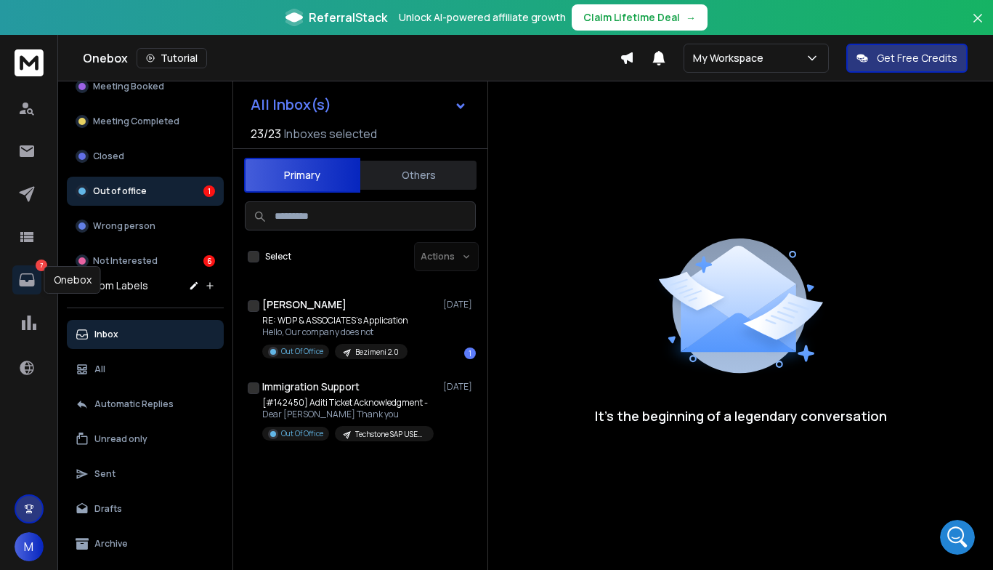
click at [28, 276] on icon at bounding box center [26, 279] width 17 height 17
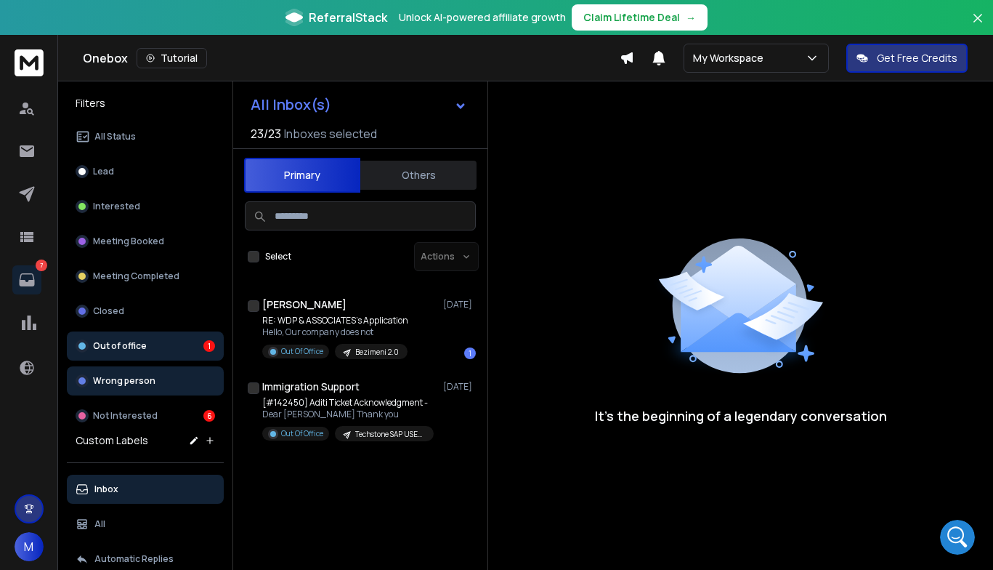
scroll to position [90, 0]
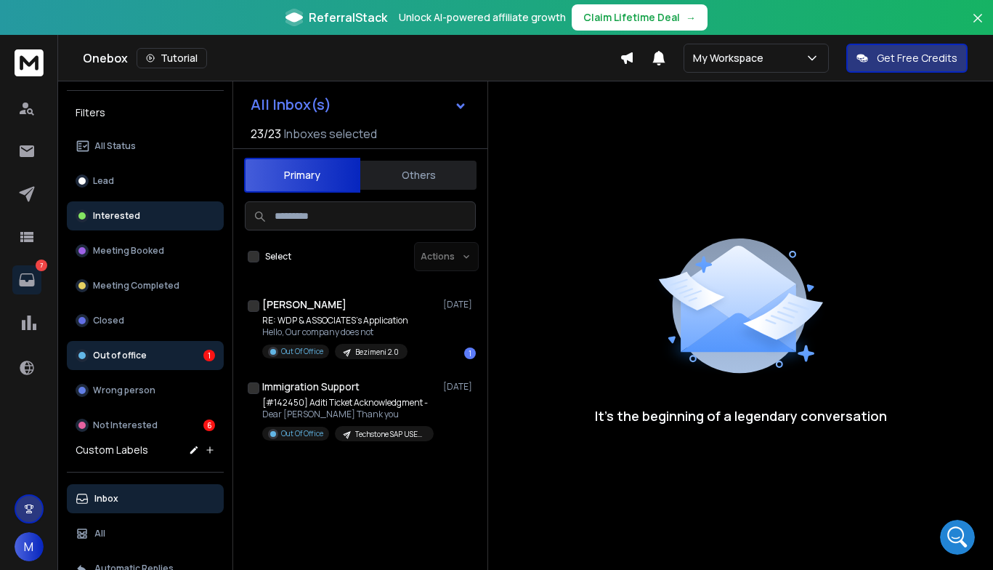
click at [133, 222] on div "Interested" at bounding box center [108, 215] width 65 height 13
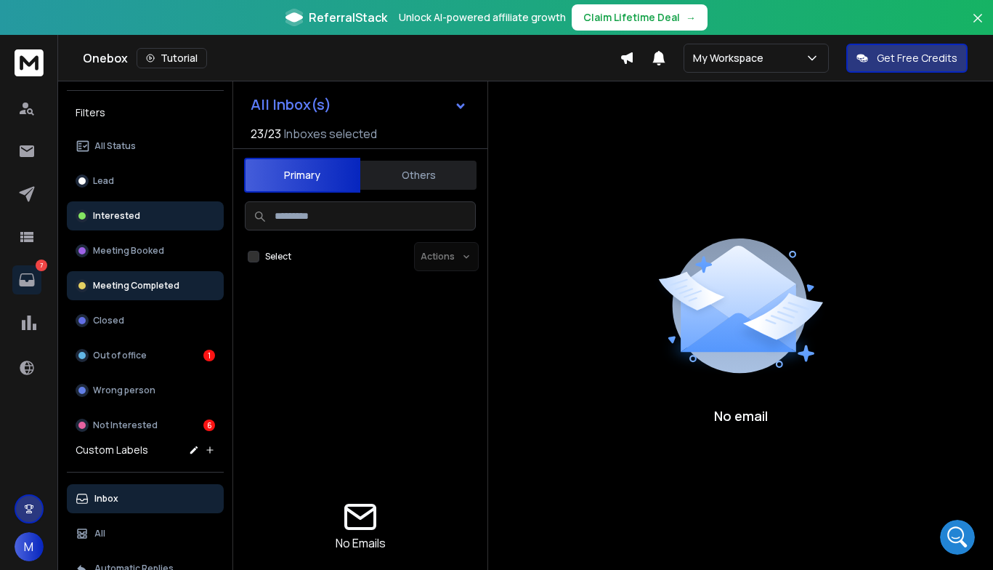
scroll to position [0, 0]
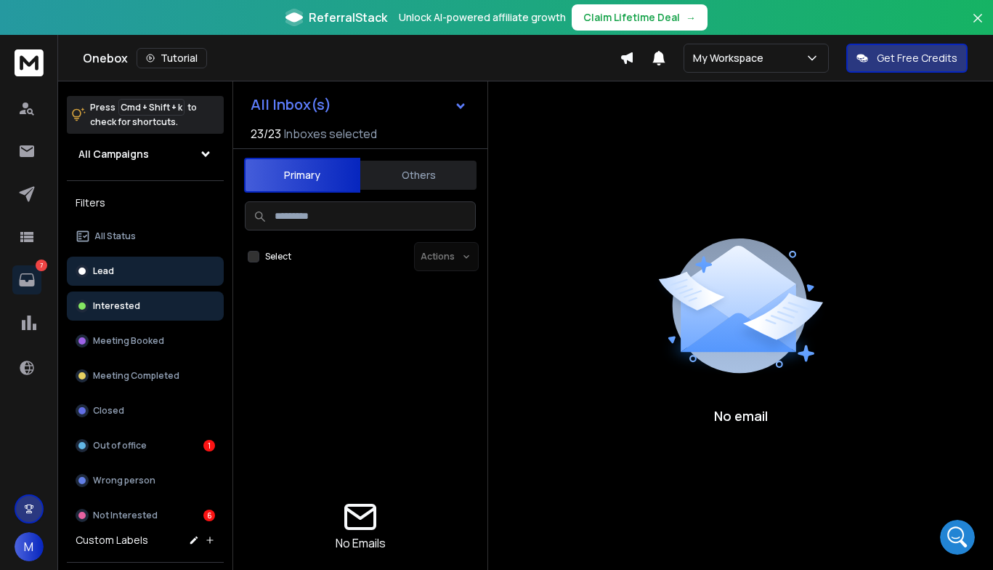
click at [153, 266] on button "Lead" at bounding box center [145, 270] width 157 height 29
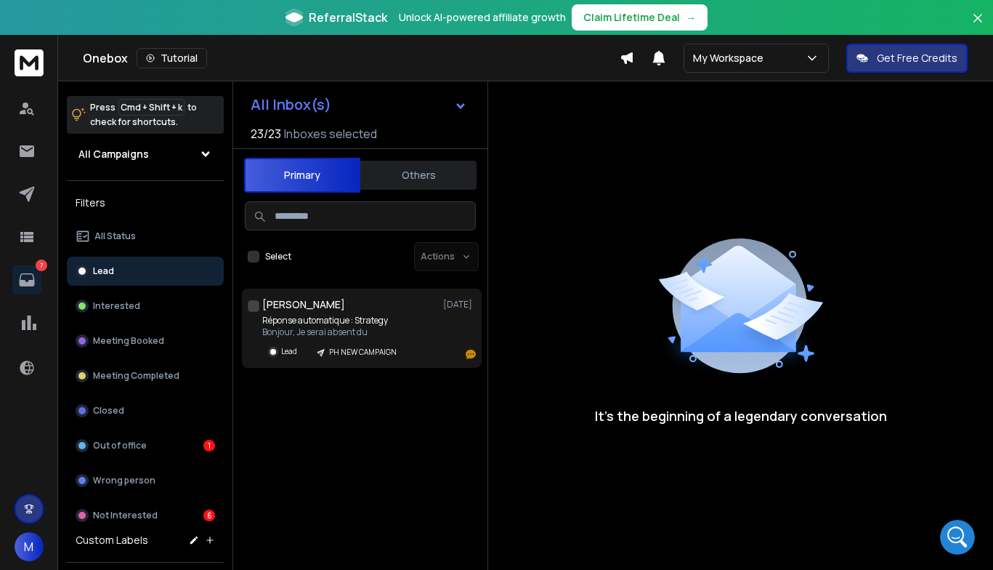
click at [318, 317] on p "Réponse automatique : Strategy" at bounding box center [333, 321] width 143 height 12
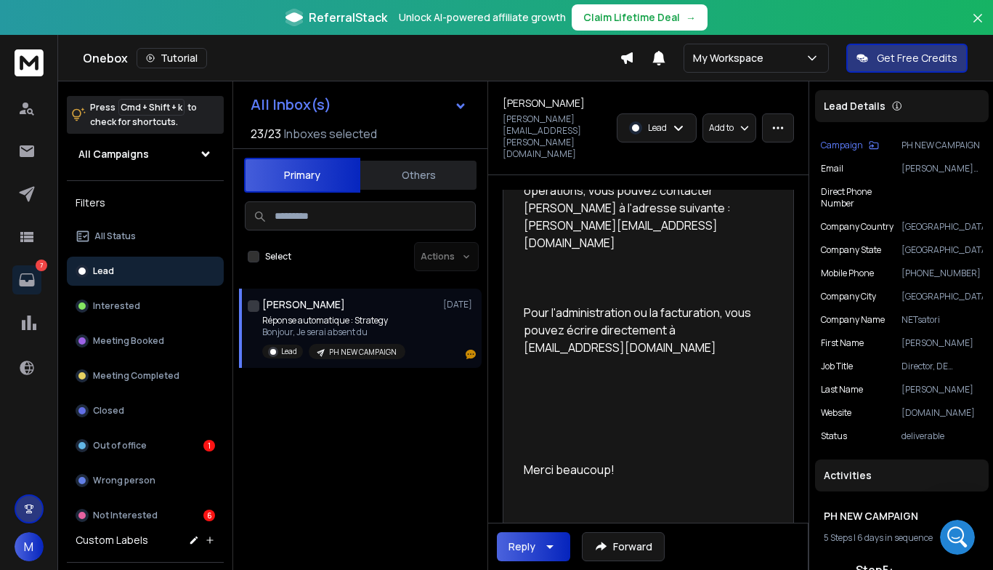
scroll to position [488, 0]
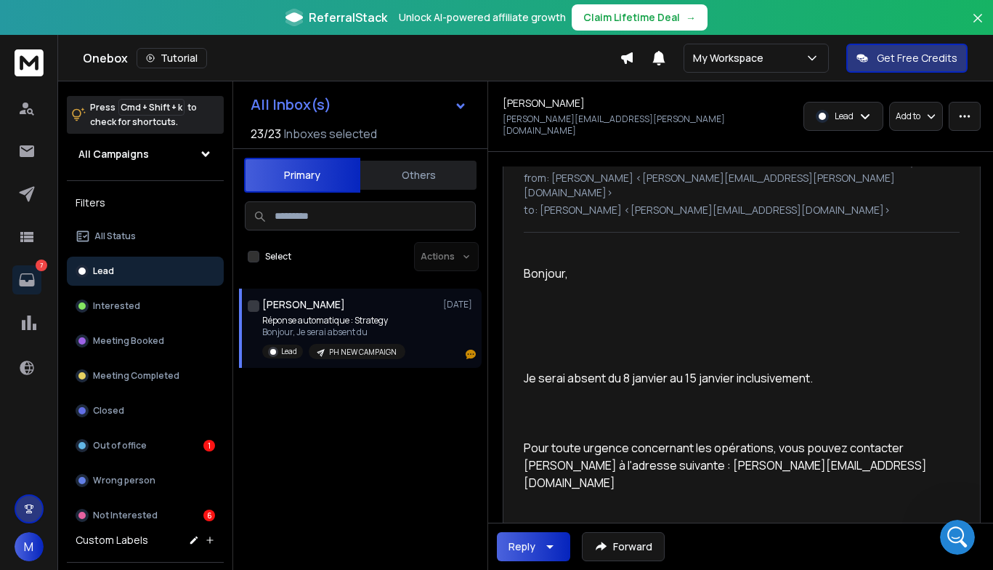
scroll to position [93, 0]
click at [719, 369] on span "Je serai absent du 8 janvier au 15 janvier inclusivement." at bounding box center [668, 377] width 289 height 16
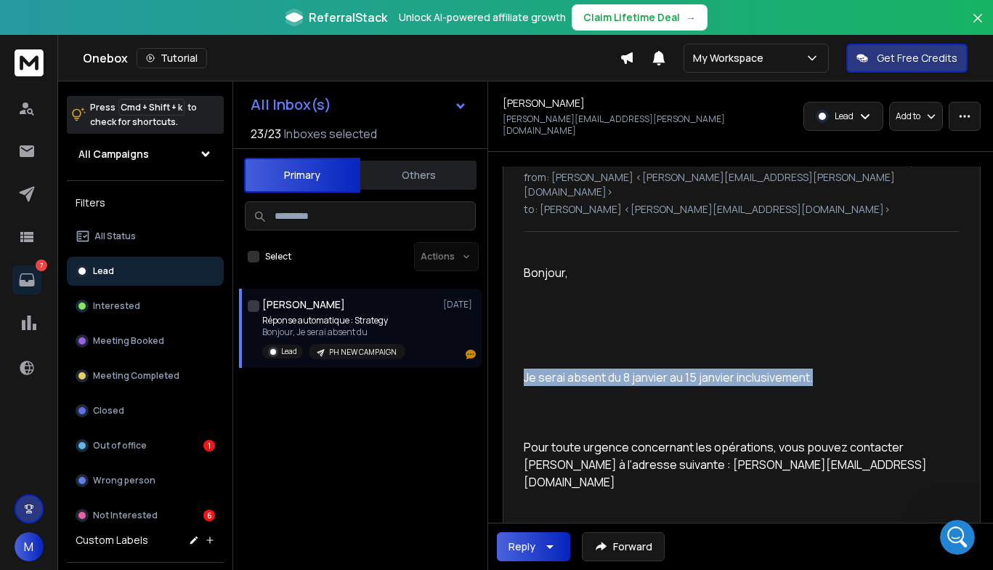
click at [719, 369] on span "Je serai absent du 8 janvier au 15 janvier inclusivement." at bounding box center [668, 377] width 289 height 16
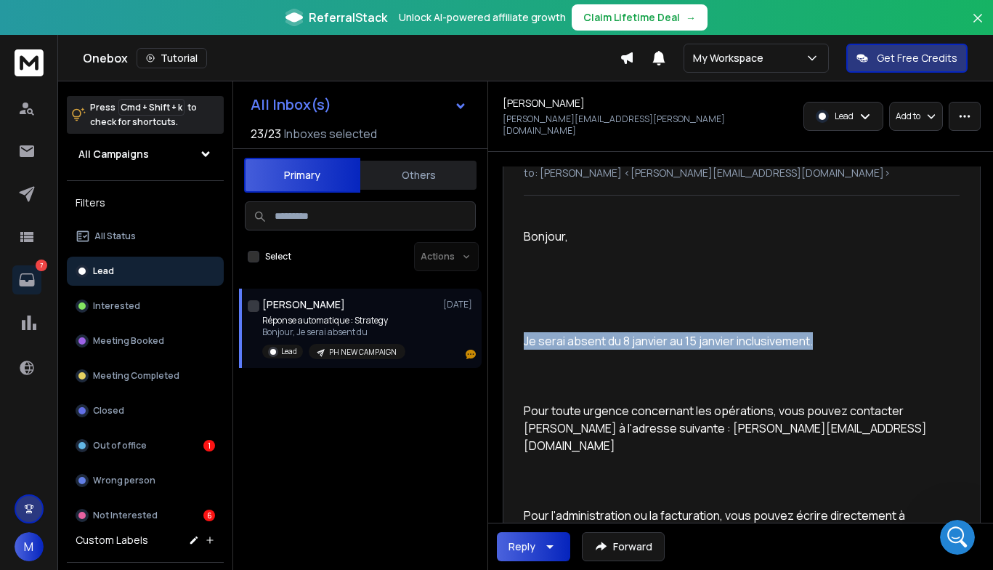
scroll to position [193, 0]
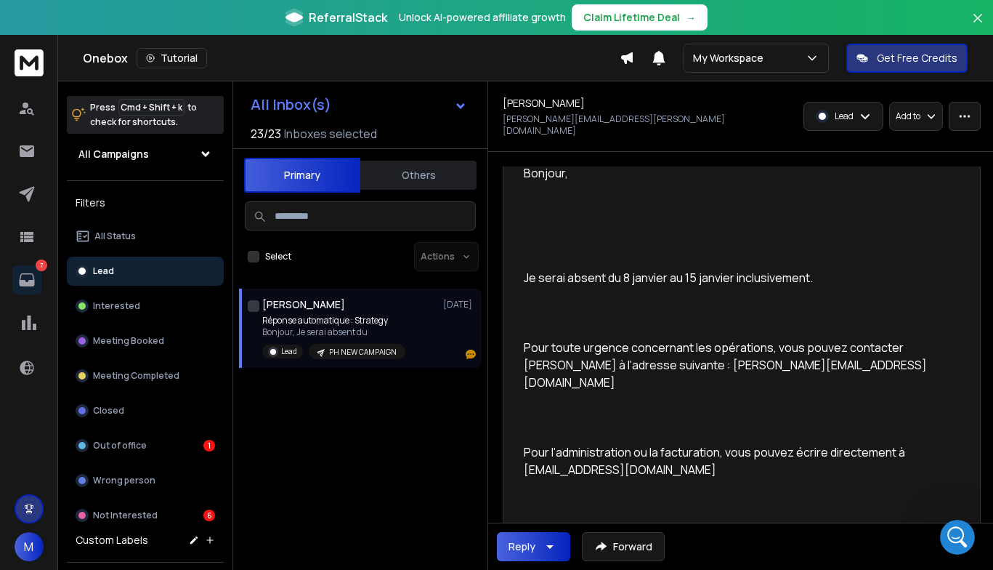
click at [614, 339] on span "Pour toute urgence concernant les opérations, vous pouvez contacter [PERSON_NAM…" at bounding box center [725, 364] width 403 height 51
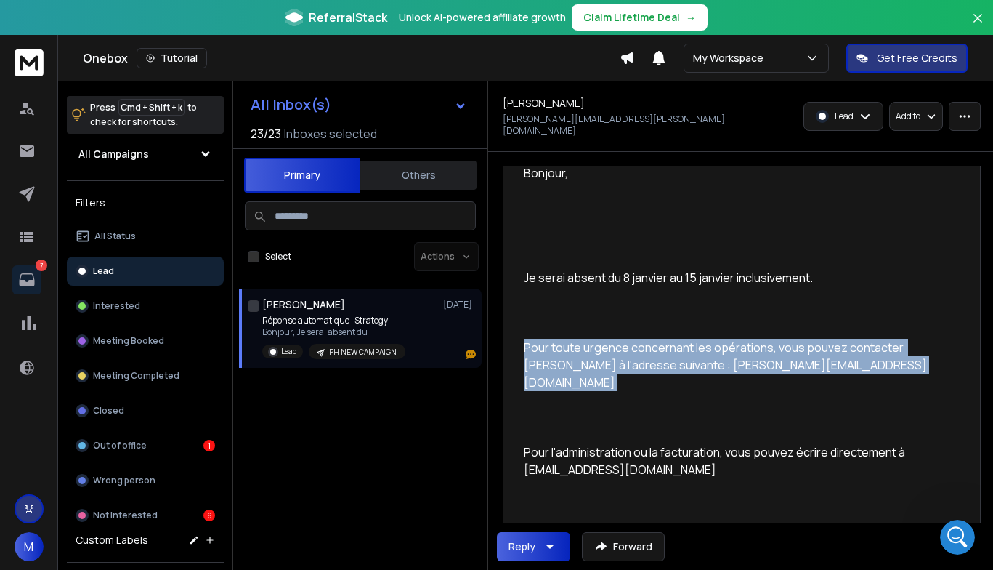
click at [614, 339] on span "Pour toute urgence concernant les opérations, vous pouvez contacter [PERSON_NAM…" at bounding box center [725, 364] width 403 height 51
click at [744, 354] on div "Bonjour, Je serai absent du 8 janvier au 15 janvier inclusivement. Pour toute u…" at bounding box center [736, 400] width 424 height 506
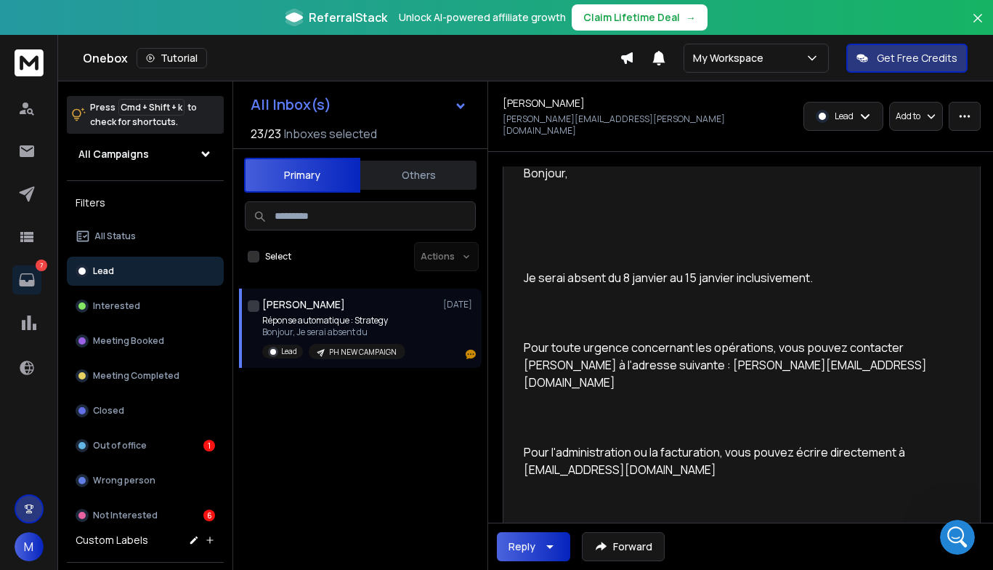
click at [807, 360] on div "Bonjour, Je serai absent du 8 janvier au 15 janvier inclusivement. Pour toute u…" at bounding box center [736, 400] width 424 height 506
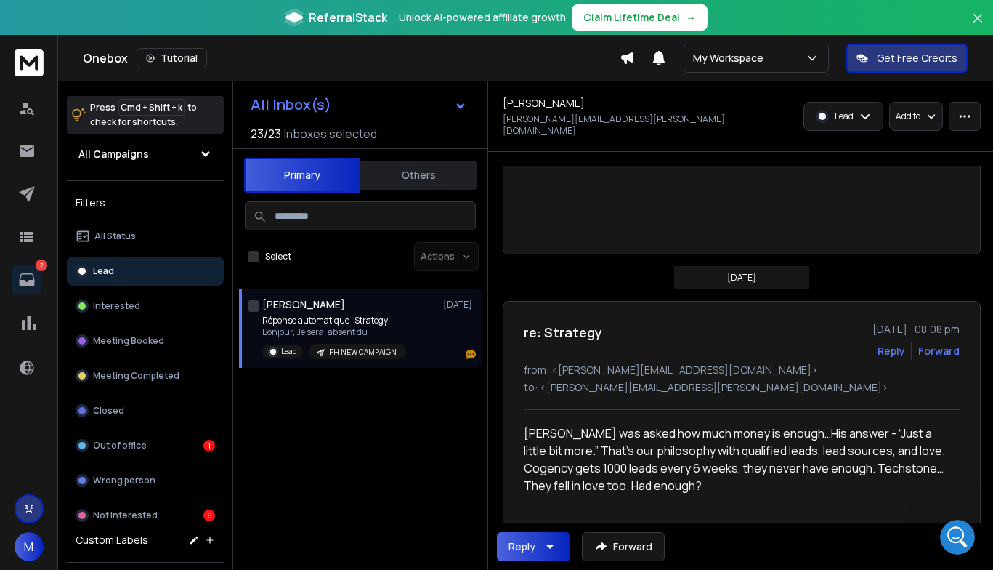
scroll to position [848, 0]
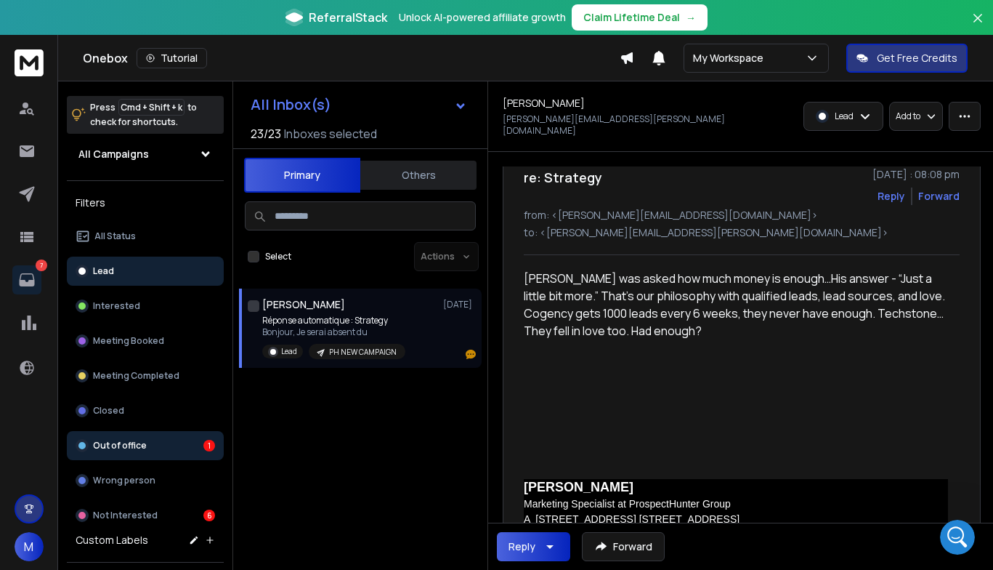
click at [140, 454] on button "Out of office 1" at bounding box center [145, 445] width 157 height 29
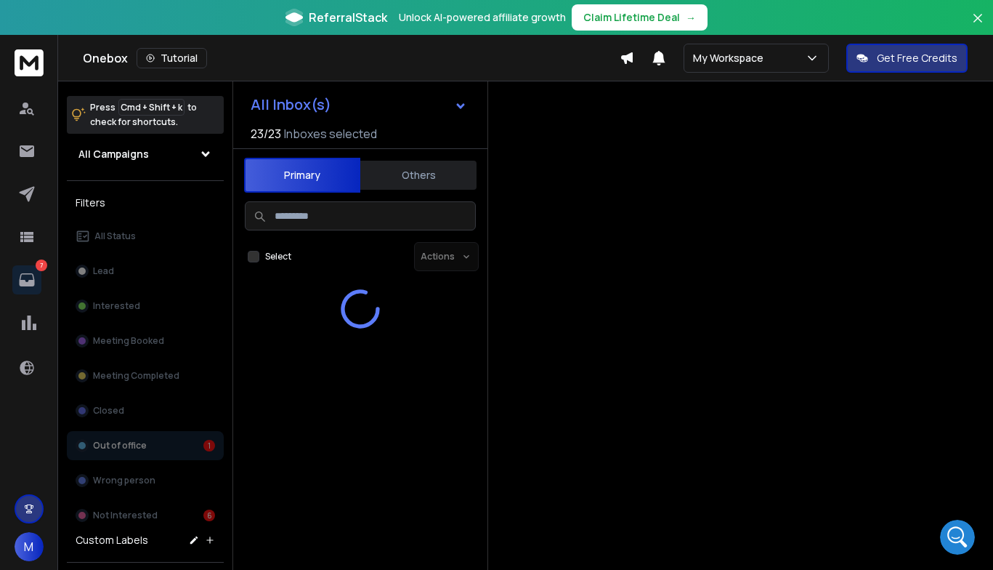
scroll to position [0, 0]
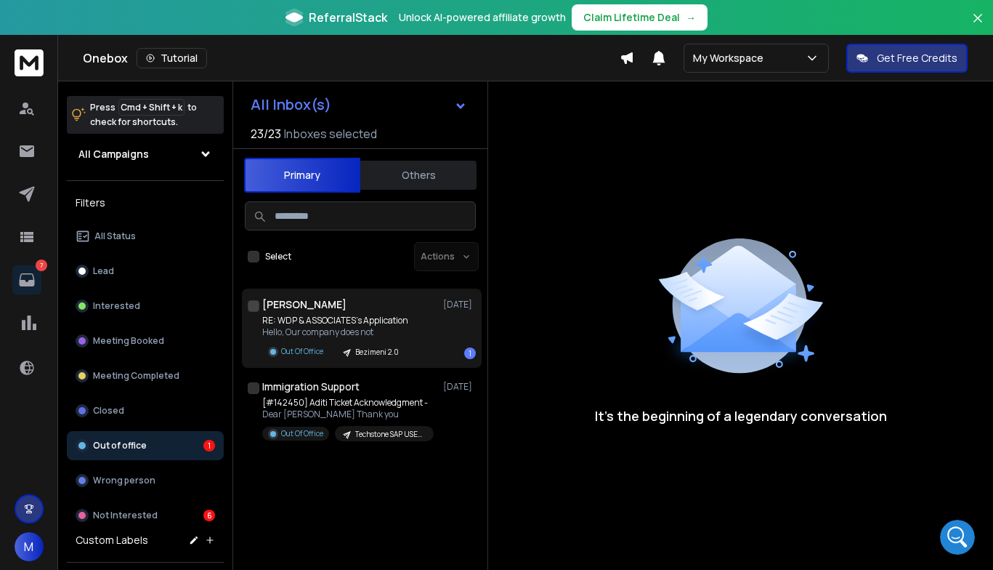
click at [412, 336] on div "RE: WDP & ASSOCIATES's Application Hello, Our company does not Out Of Office Be…" at bounding box center [369, 337] width 214 height 44
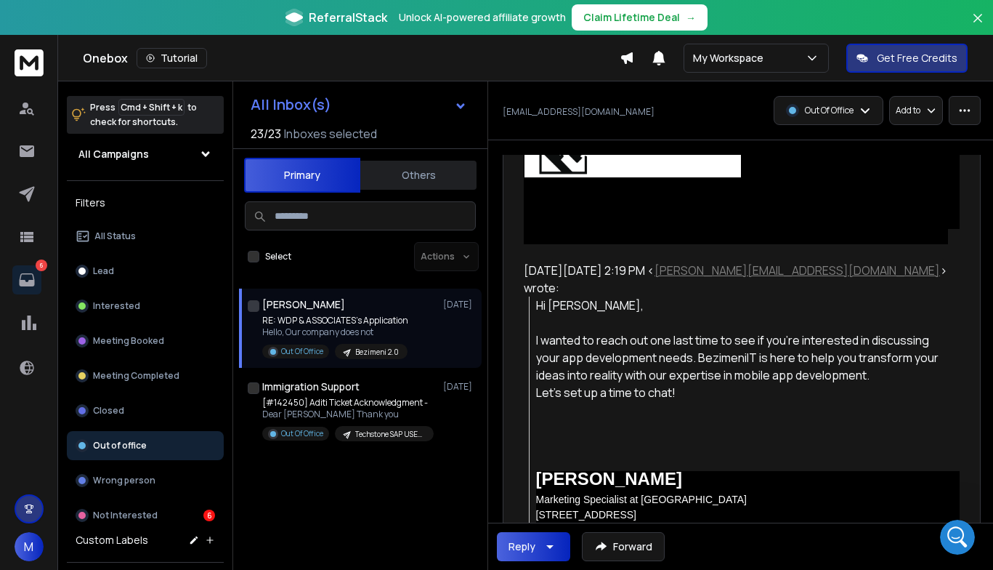
scroll to position [421, 0]
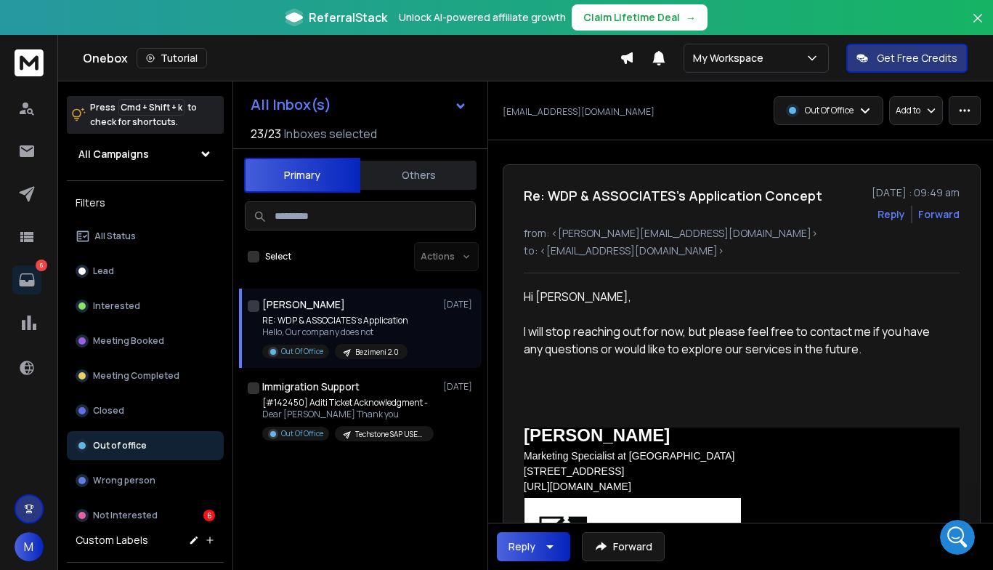
scroll to position [27, 0]
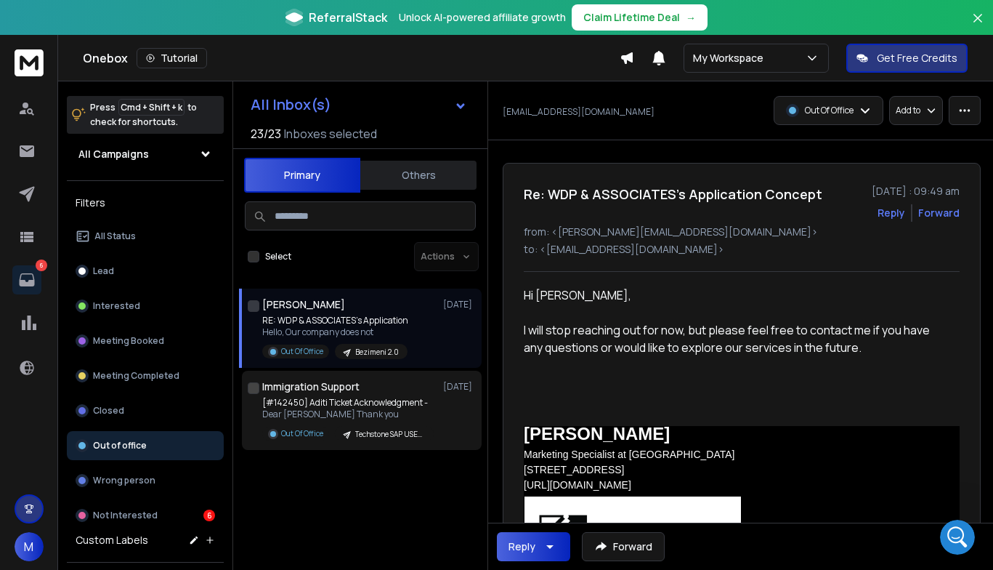
click at [328, 400] on p "[#142450] Aditi Ticket Acknowledgment -" at bounding box center [347, 403] width 171 height 12
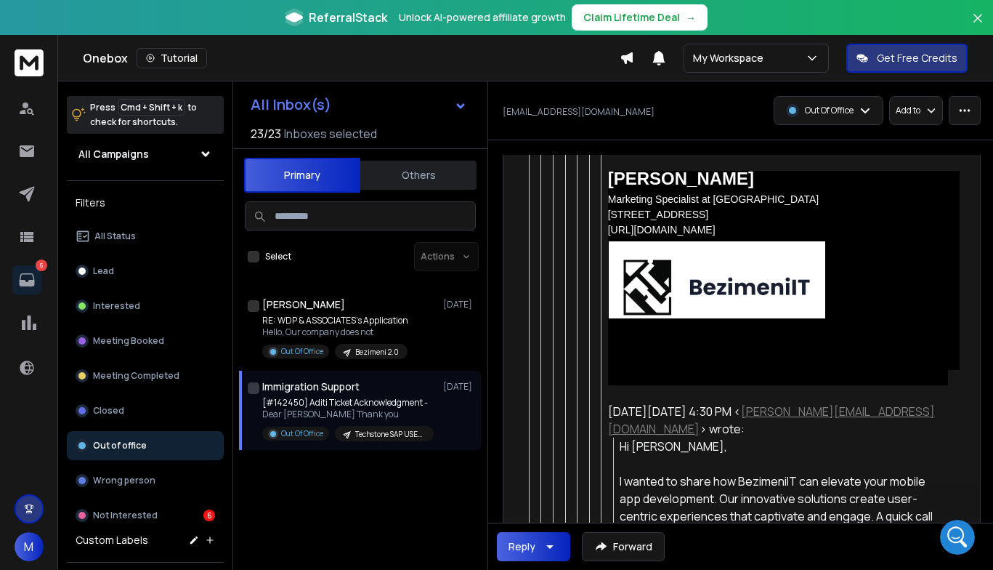
scroll to position [4771, 0]
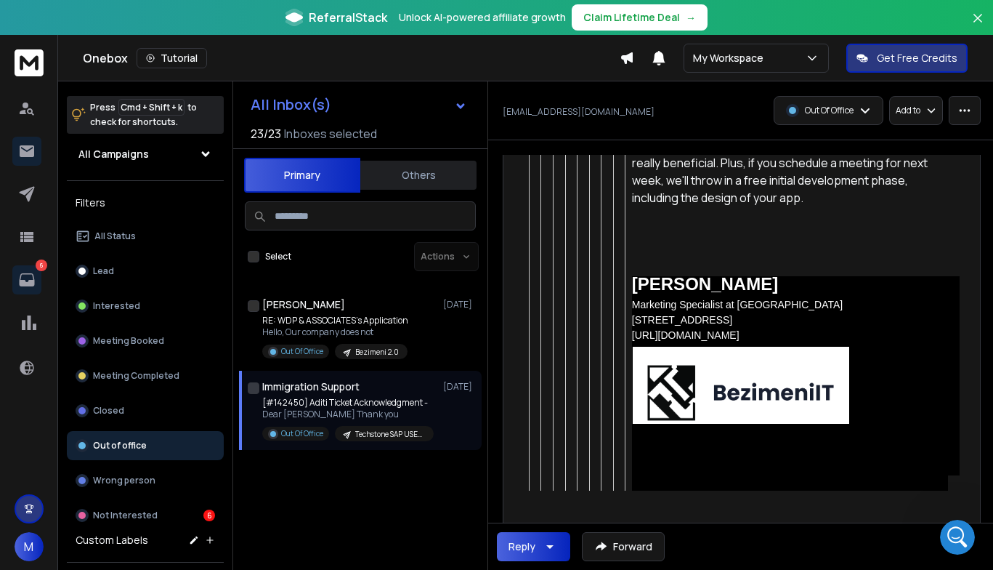
click at [20, 146] on icon at bounding box center [27, 151] width 15 height 12
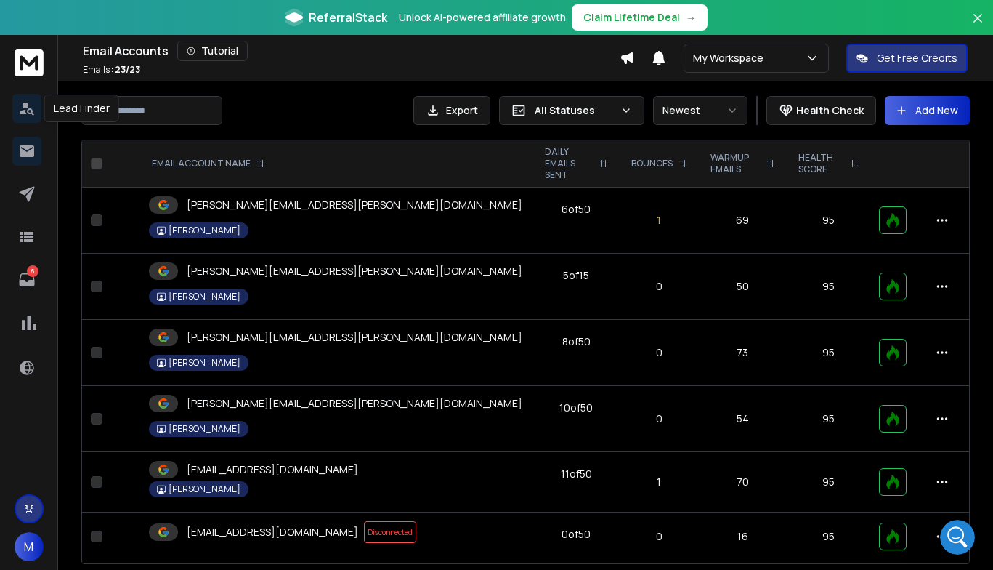
click at [24, 121] on link at bounding box center [26, 108] width 29 height 29
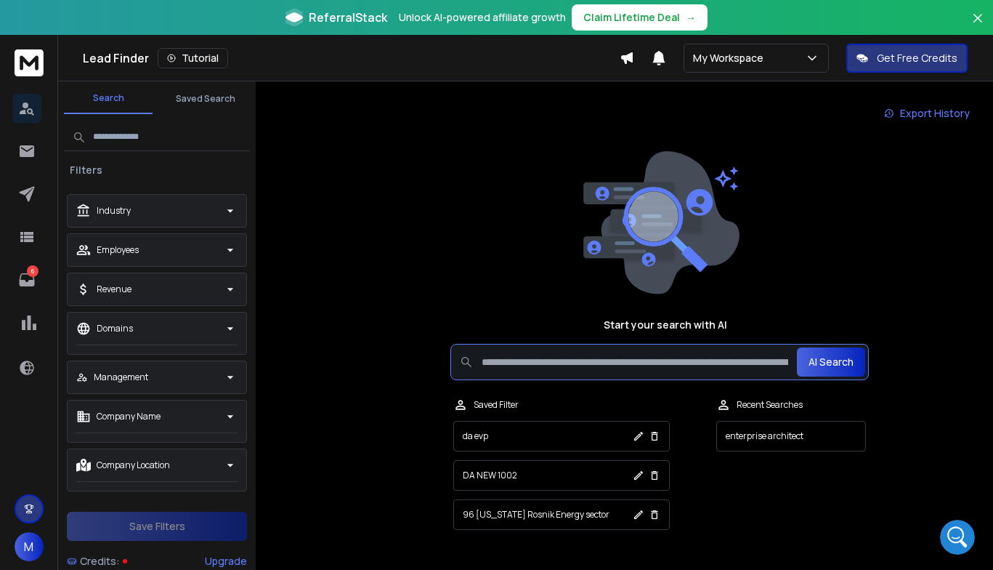
scroll to position [25, 0]
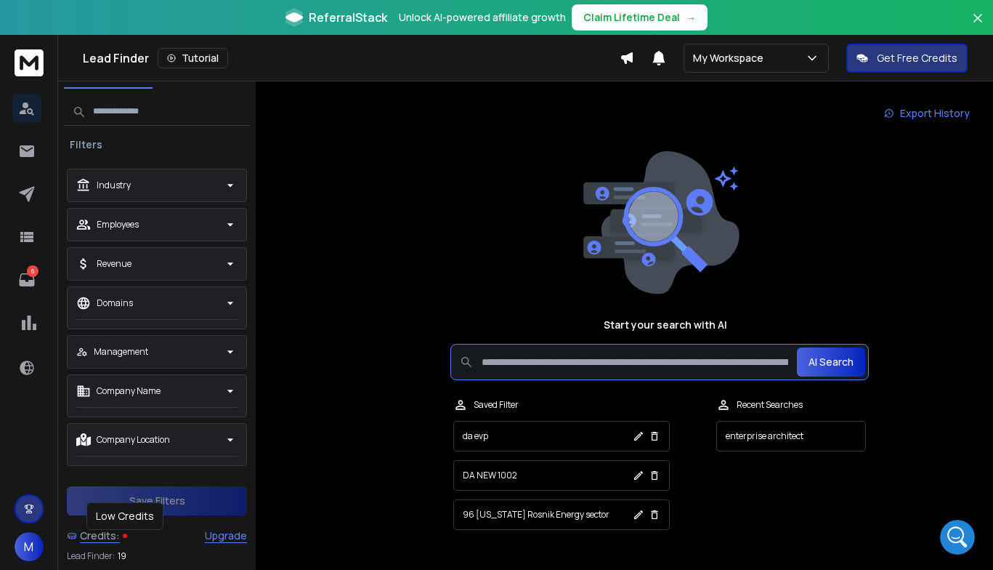
click at [123, 533] on span at bounding box center [125, 535] width 4 height 4
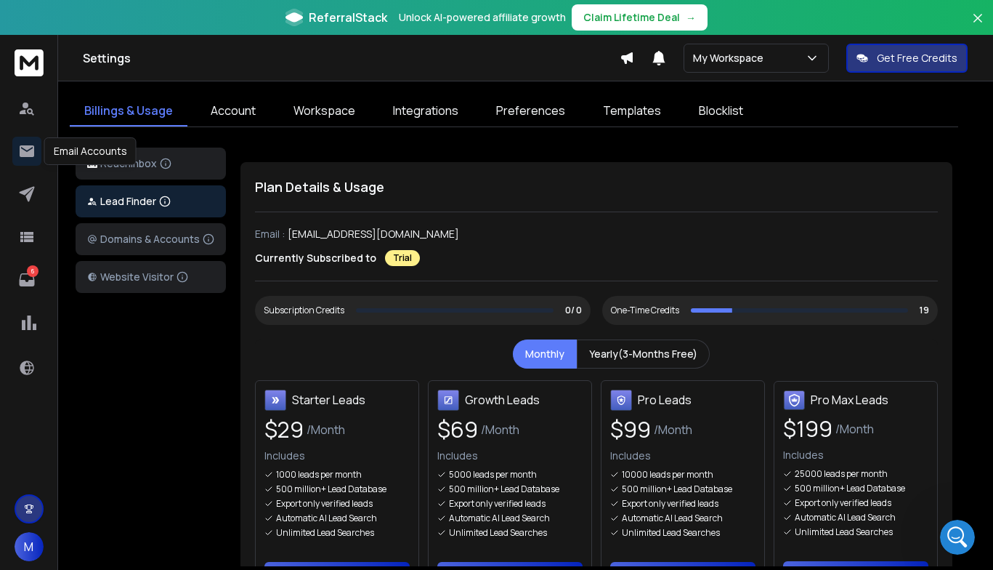
click at [24, 147] on icon at bounding box center [27, 151] width 15 height 12
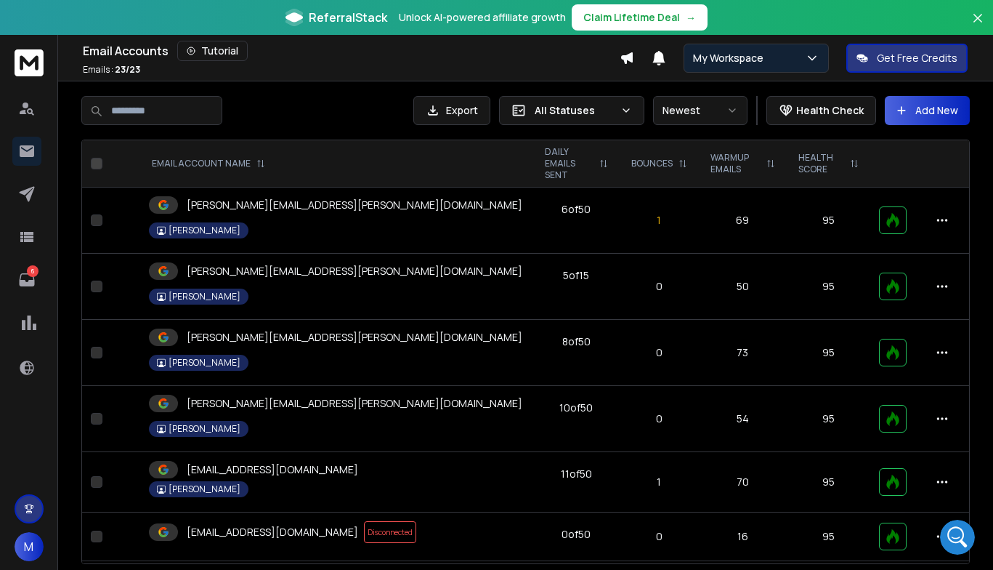
click at [771, 48] on button "My Workspace" at bounding box center [756, 58] width 145 height 29
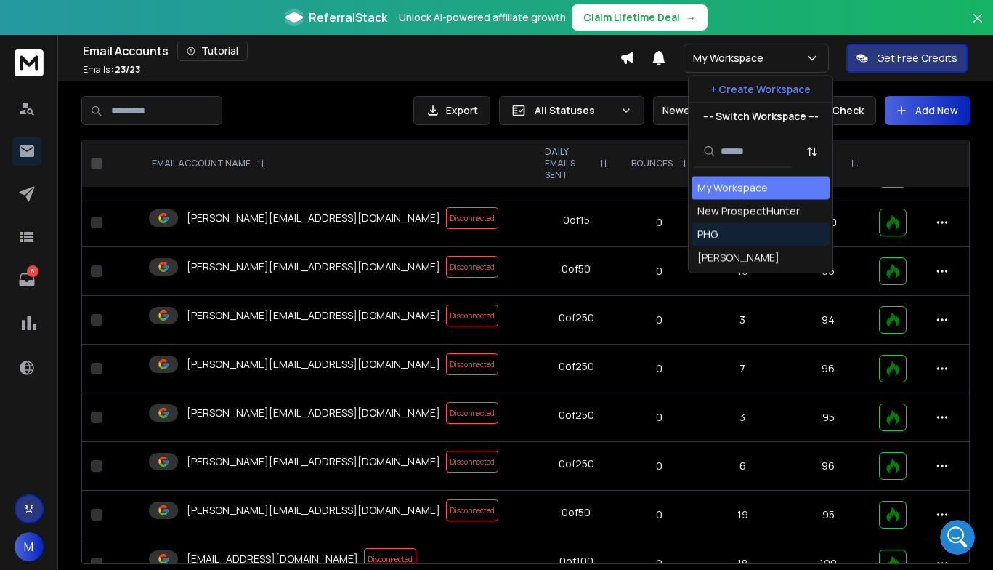
scroll to position [812, 0]
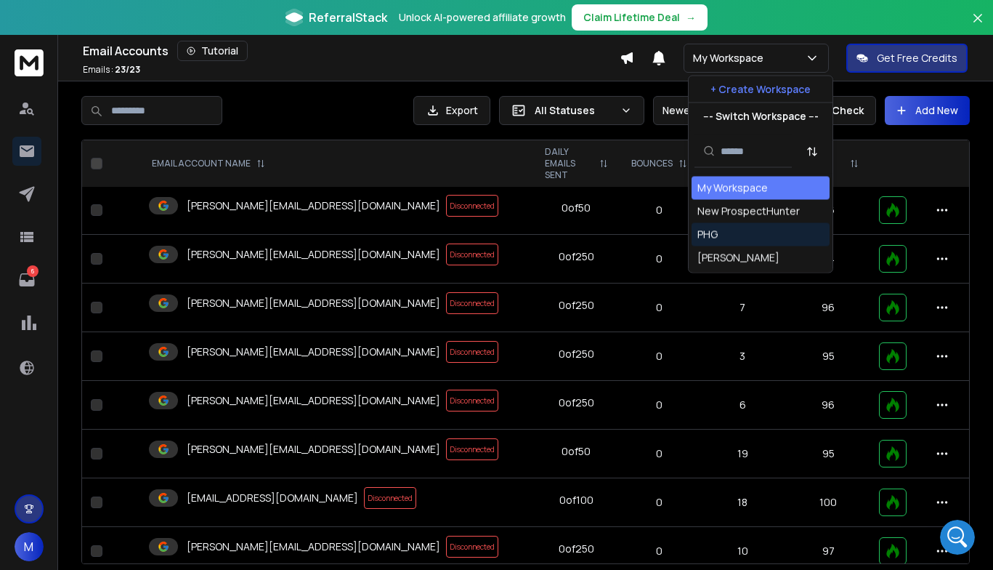
click at [339, 80] on div "Email Accounts Tutorial Emails : 23 / 23 My Workspace Get Free Credits" at bounding box center [496, 58] width 993 height 46
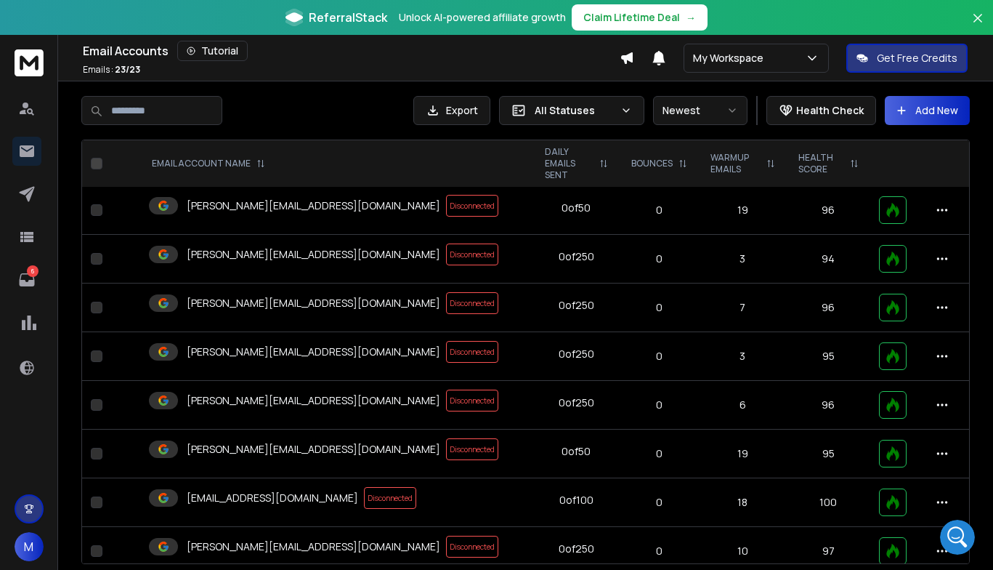
click at [944, 203] on icon at bounding box center [942, 209] width 13 height 13
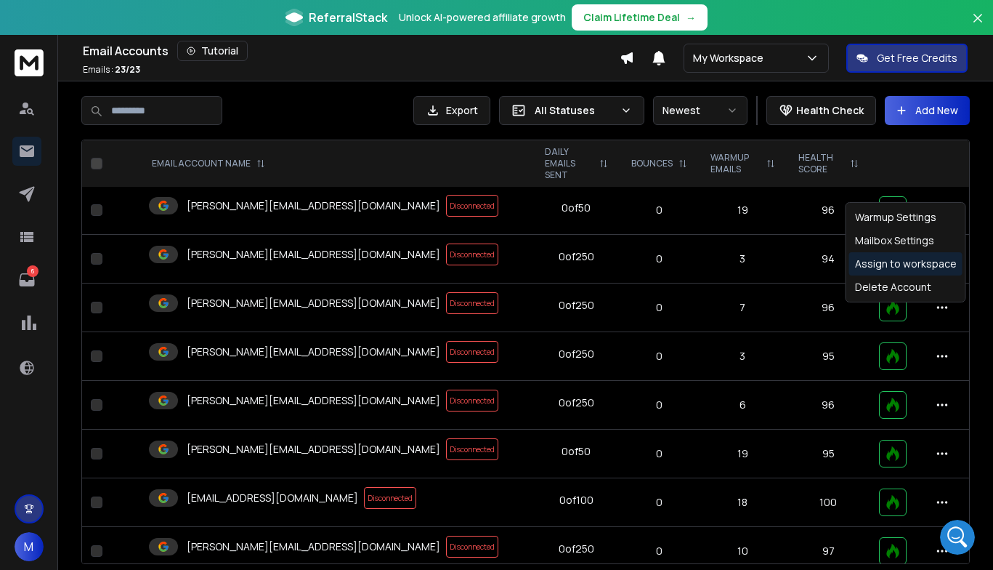
click at [907, 262] on div "Assign to workspace" at bounding box center [905, 263] width 113 height 23
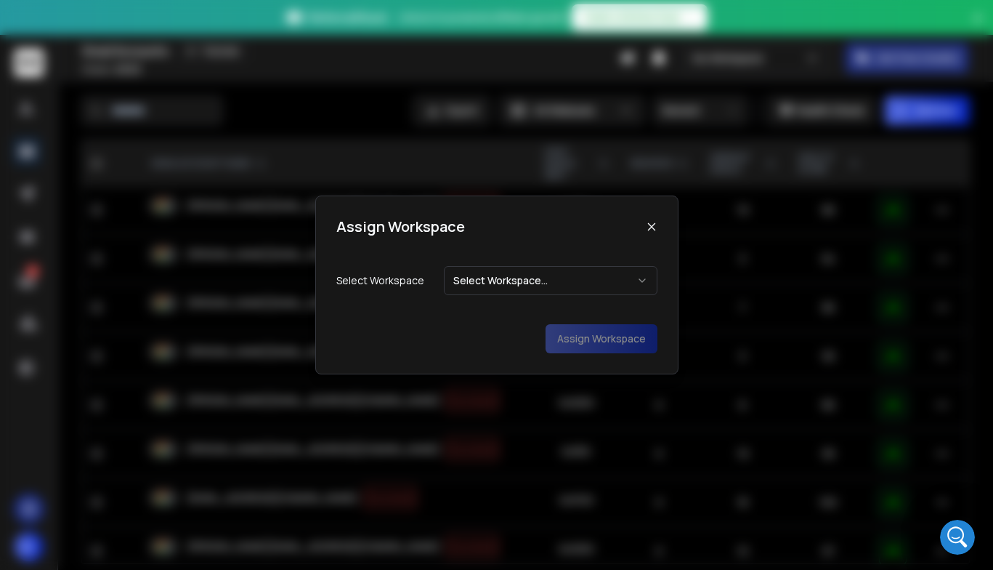
click at [536, 288] on button "Select Workspace..." at bounding box center [550, 280] width 213 height 29
click at [597, 341] on button "Assign Workspace" at bounding box center [602, 338] width 112 height 29
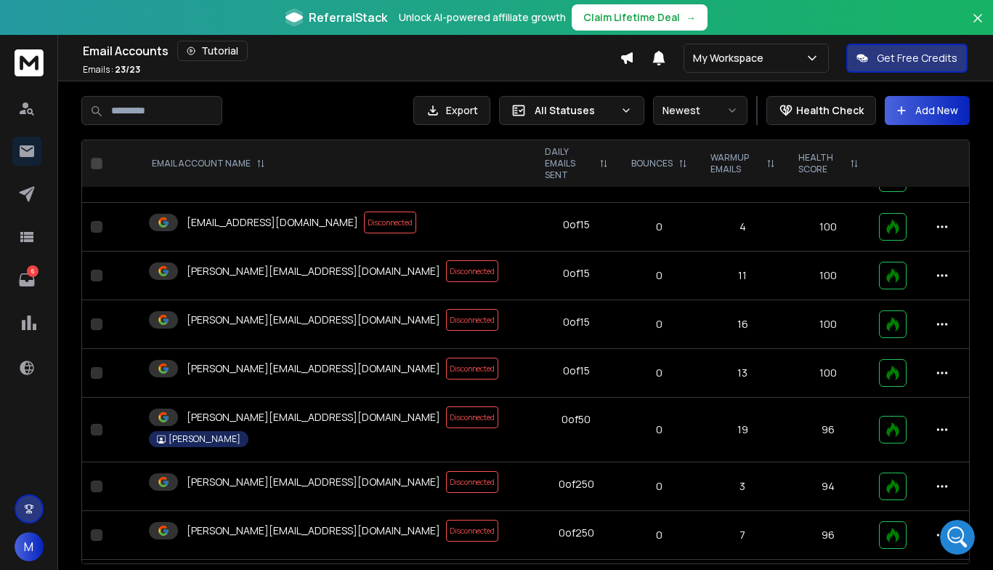
scroll to position [546, 0]
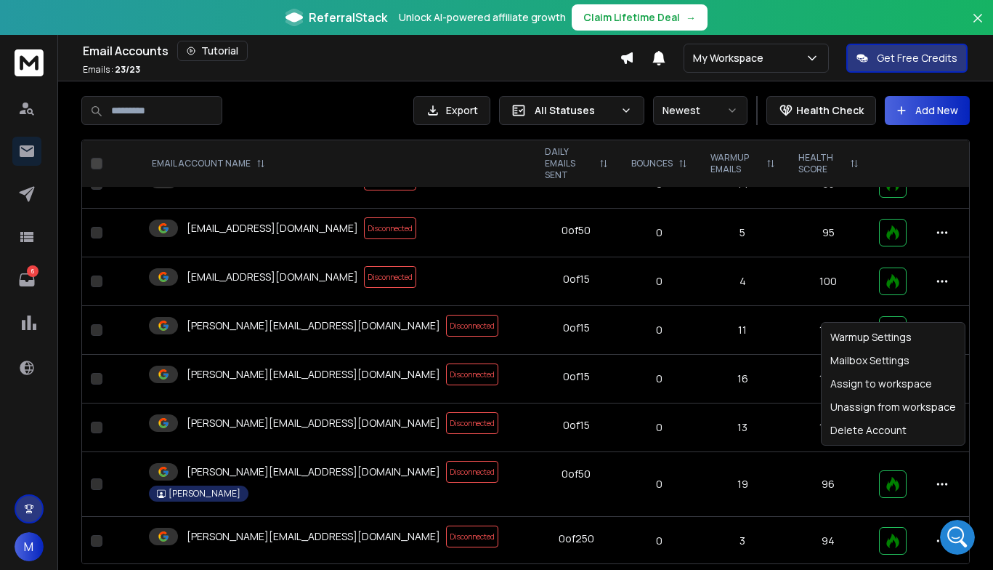
click at [937, 477] on icon at bounding box center [942, 483] width 13 height 13
click at [907, 412] on div "Unassign from workspace" at bounding box center [893, 406] width 137 height 23
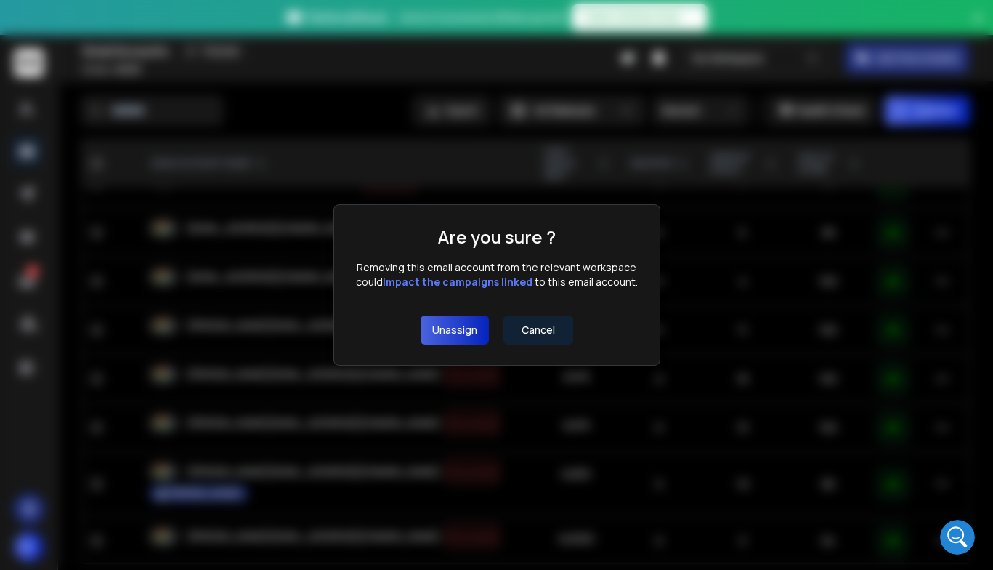
click at [461, 325] on button "Unassign" at bounding box center [455, 329] width 68 height 29
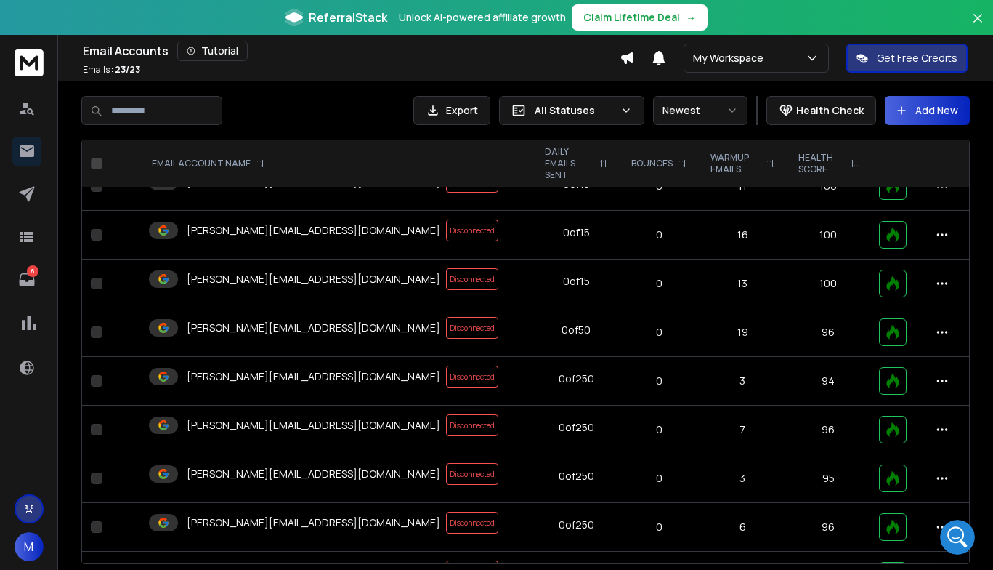
scroll to position [812, 0]
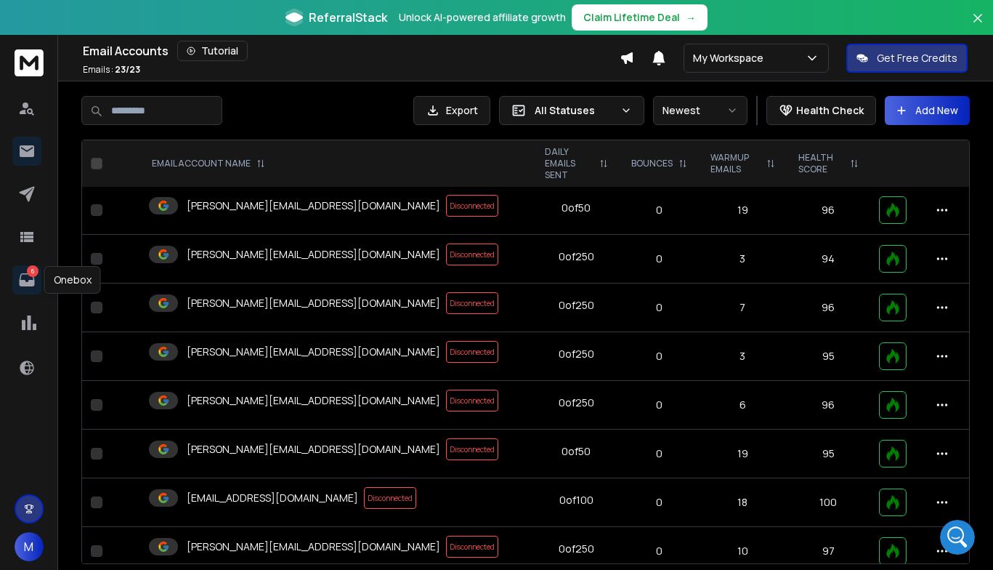
click at [22, 270] on link "6" at bounding box center [26, 279] width 29 height 29
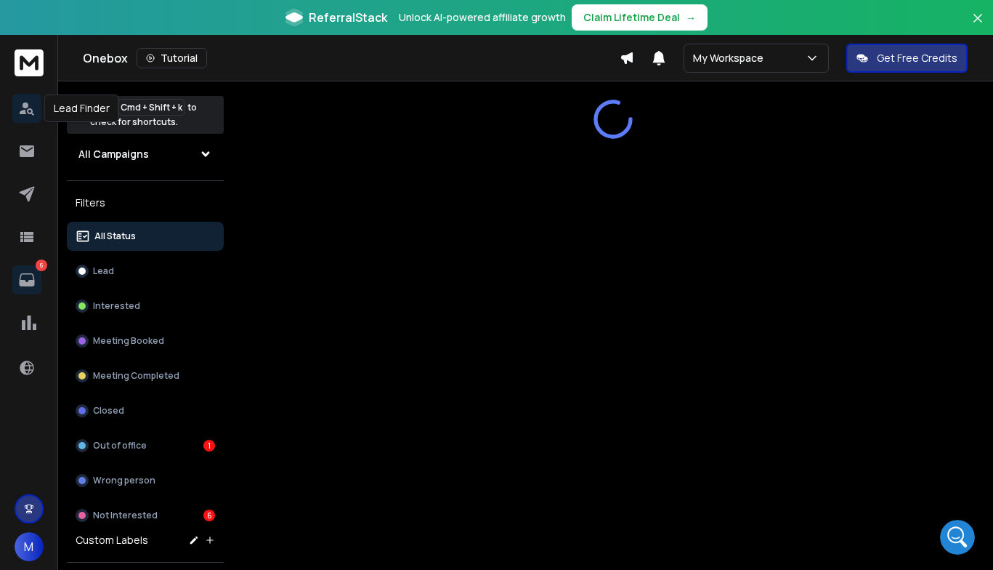
click at [31, 98] on link at bounding box center [26, 108] width 29 height 29
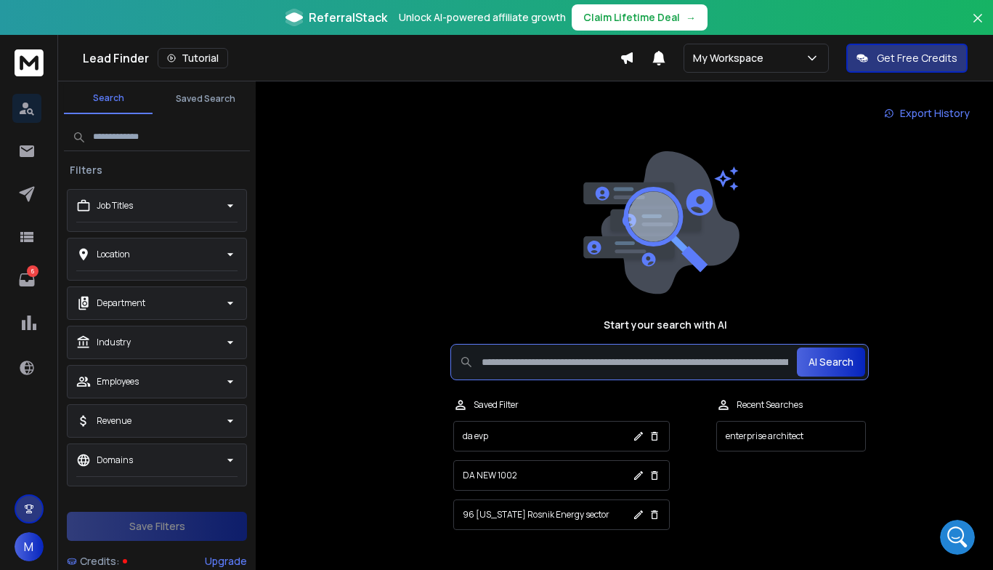
click at [981, 18] on icon "Close banner" at bounding box center [977, 18] width 13 height 13
